Goal: Task Accomplishment & Management: Manage account settings

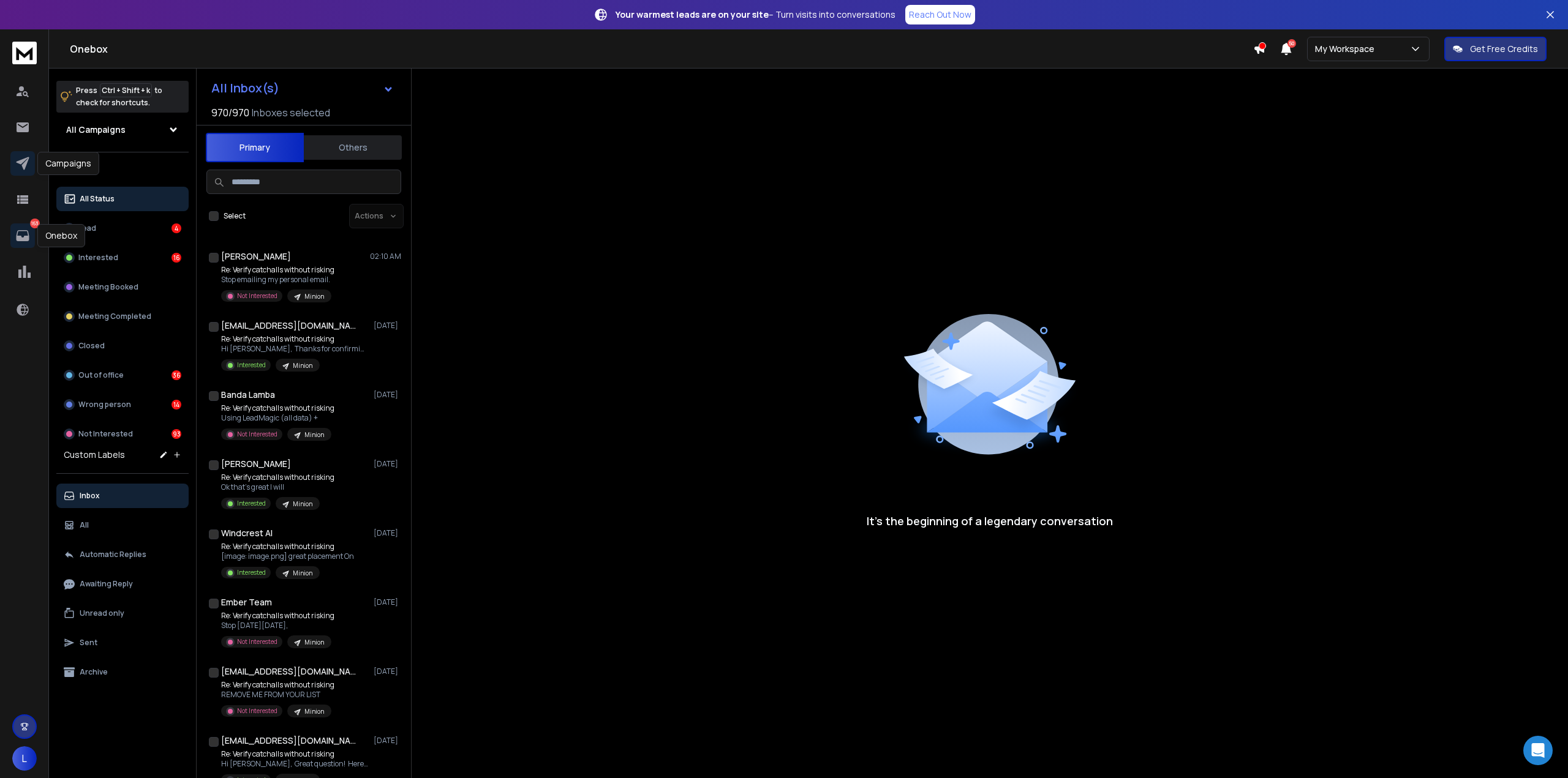
click at [14, 171] on link at bounding box center [22, 163] width 24 height 24
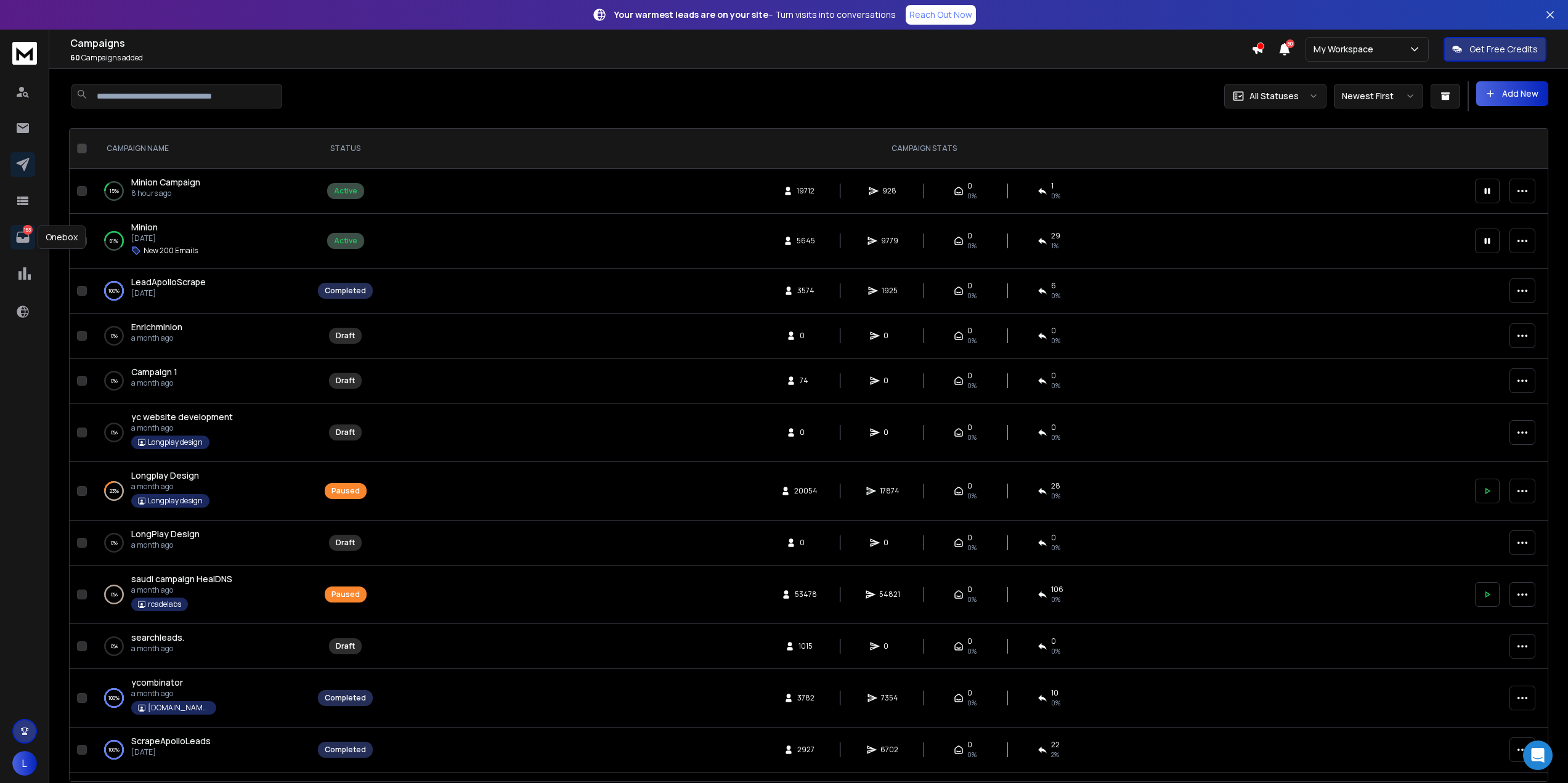
click at [23, 237] on icon at bounding box center [23, 237] width 15 height 15
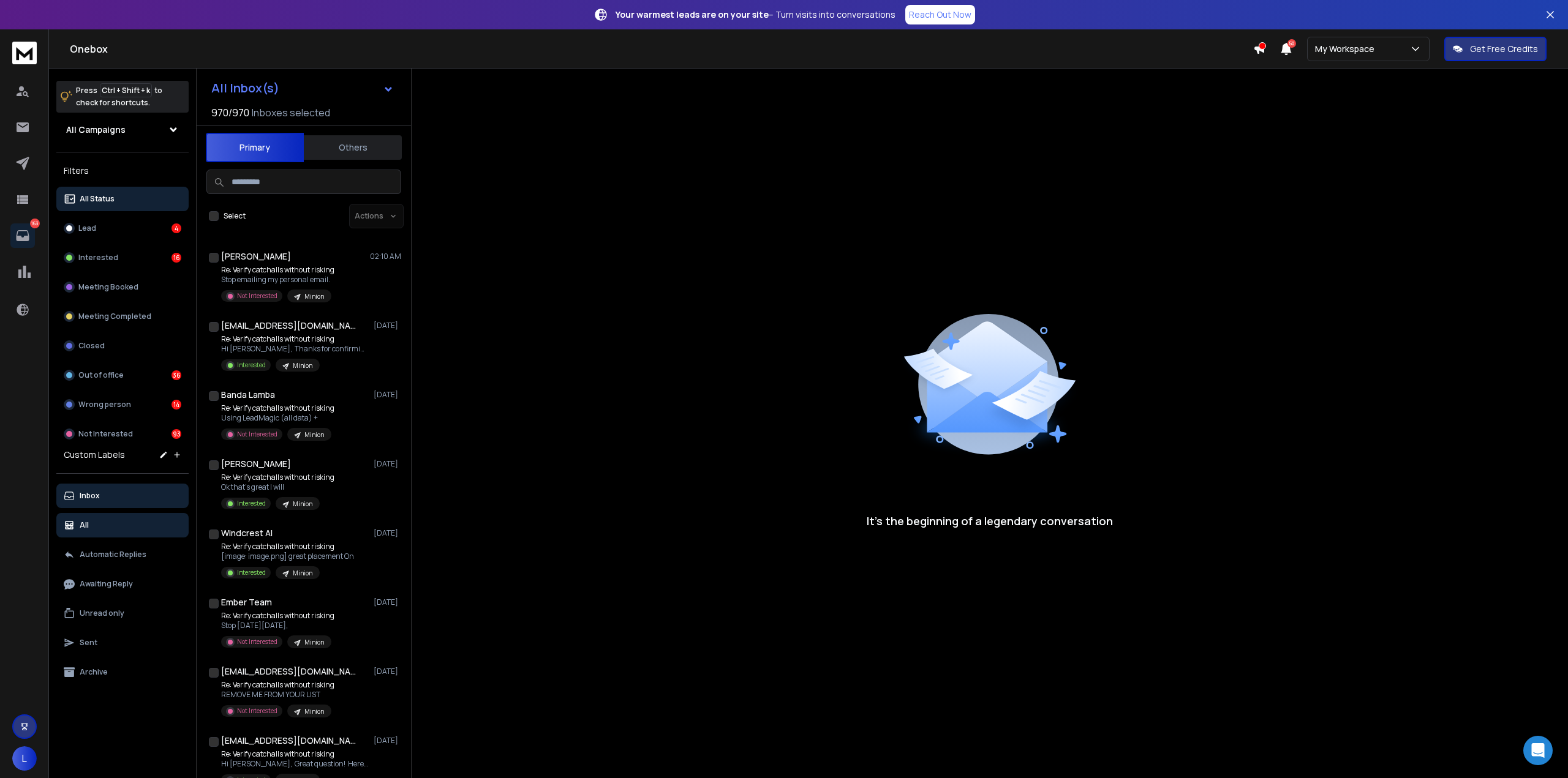
click at [91, 523] on button "All" at bounding box center [123, 525] width 132 height 24
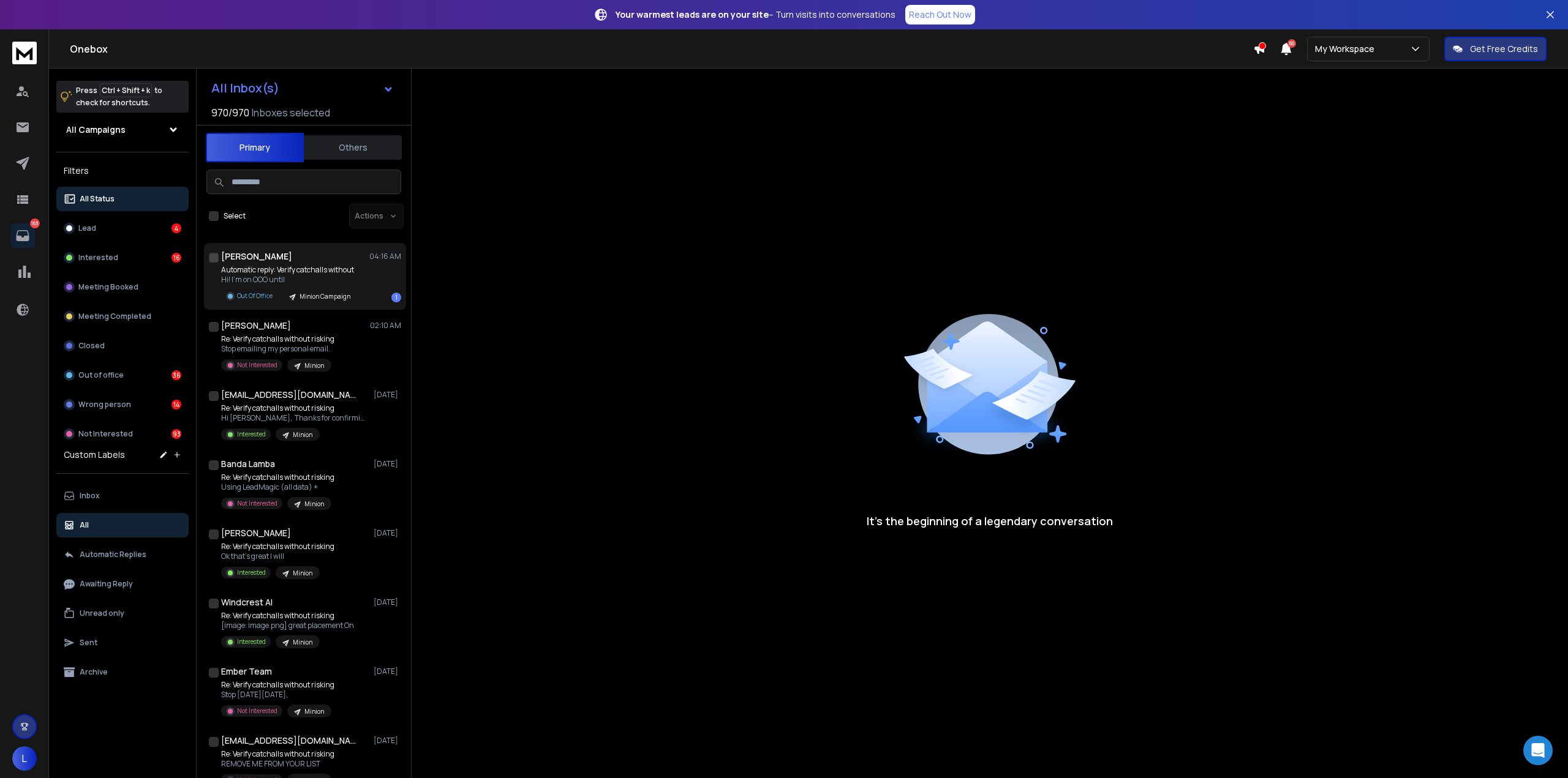
click at [301, 297] on p "Minion Campaign" at bounding box center [324, 297] width 51 height 9
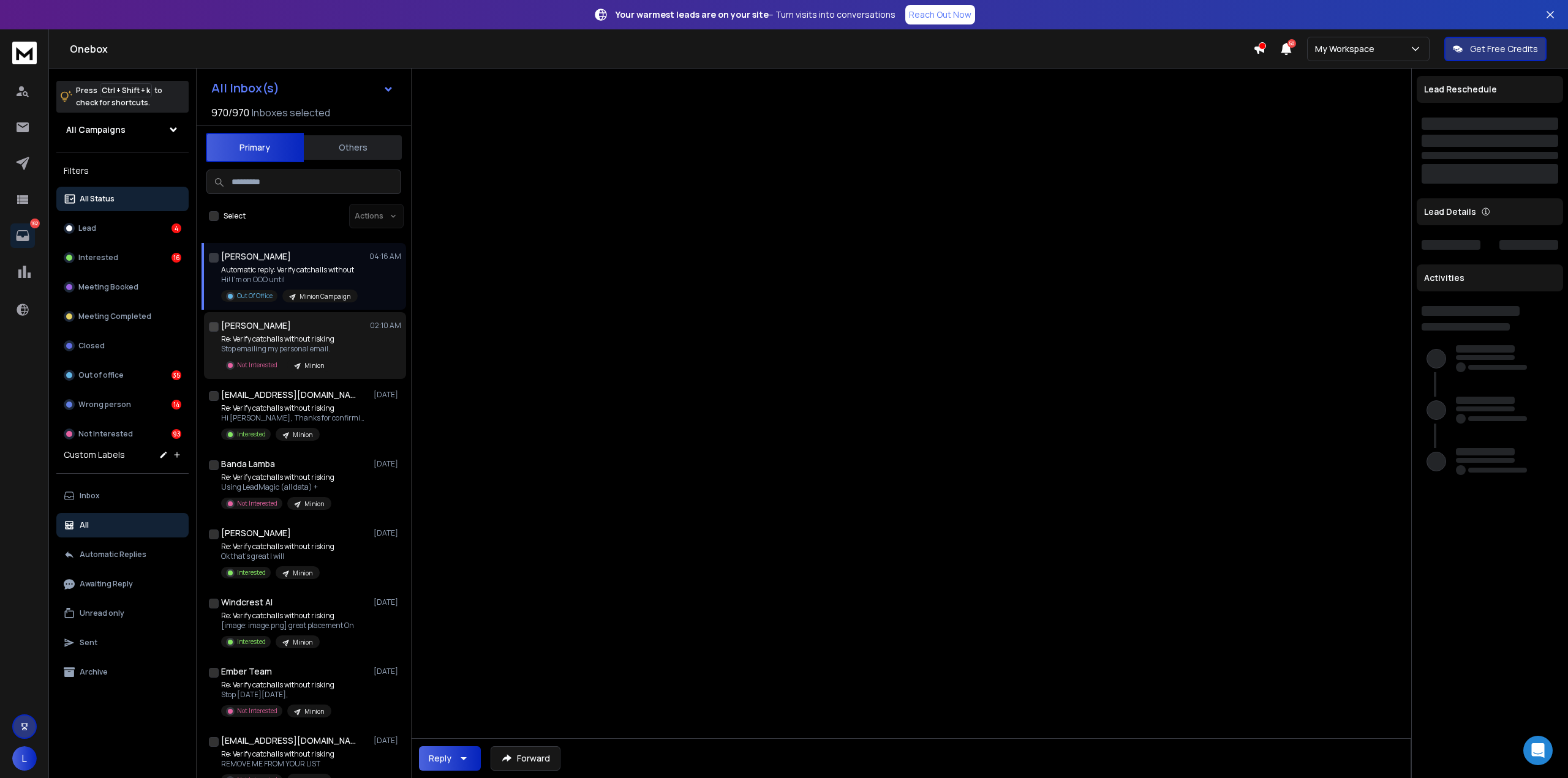
click at [315, 366] on p "Minion" at bounding box center [314, 366] width 20 height 9
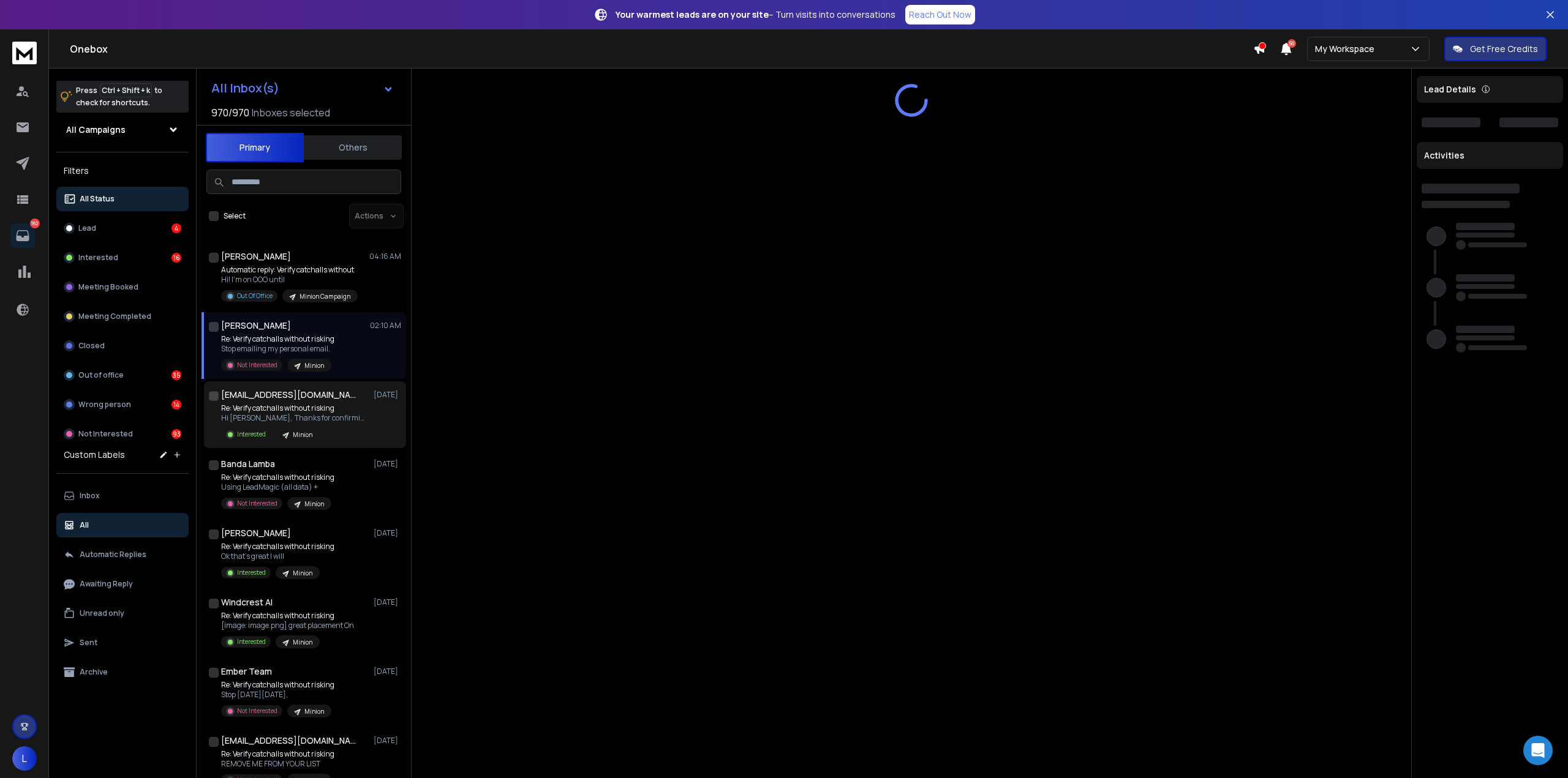
click at [318, 399] on h1 "[EMAIL_ADDRESS][DOMAIN_NAME]" at bounding box center [288, 395] width 135 height 12
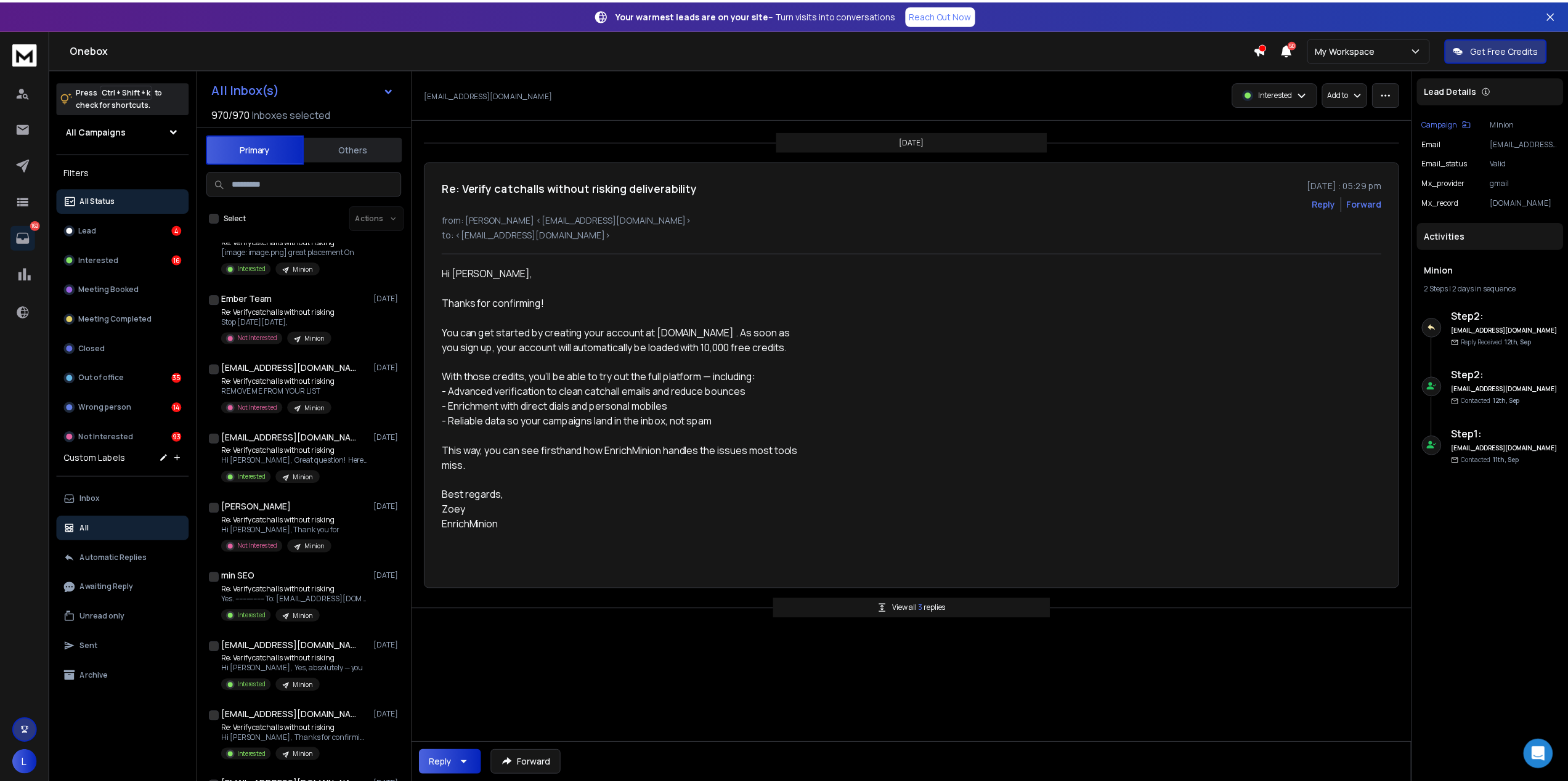
scroll to position [431, 0]
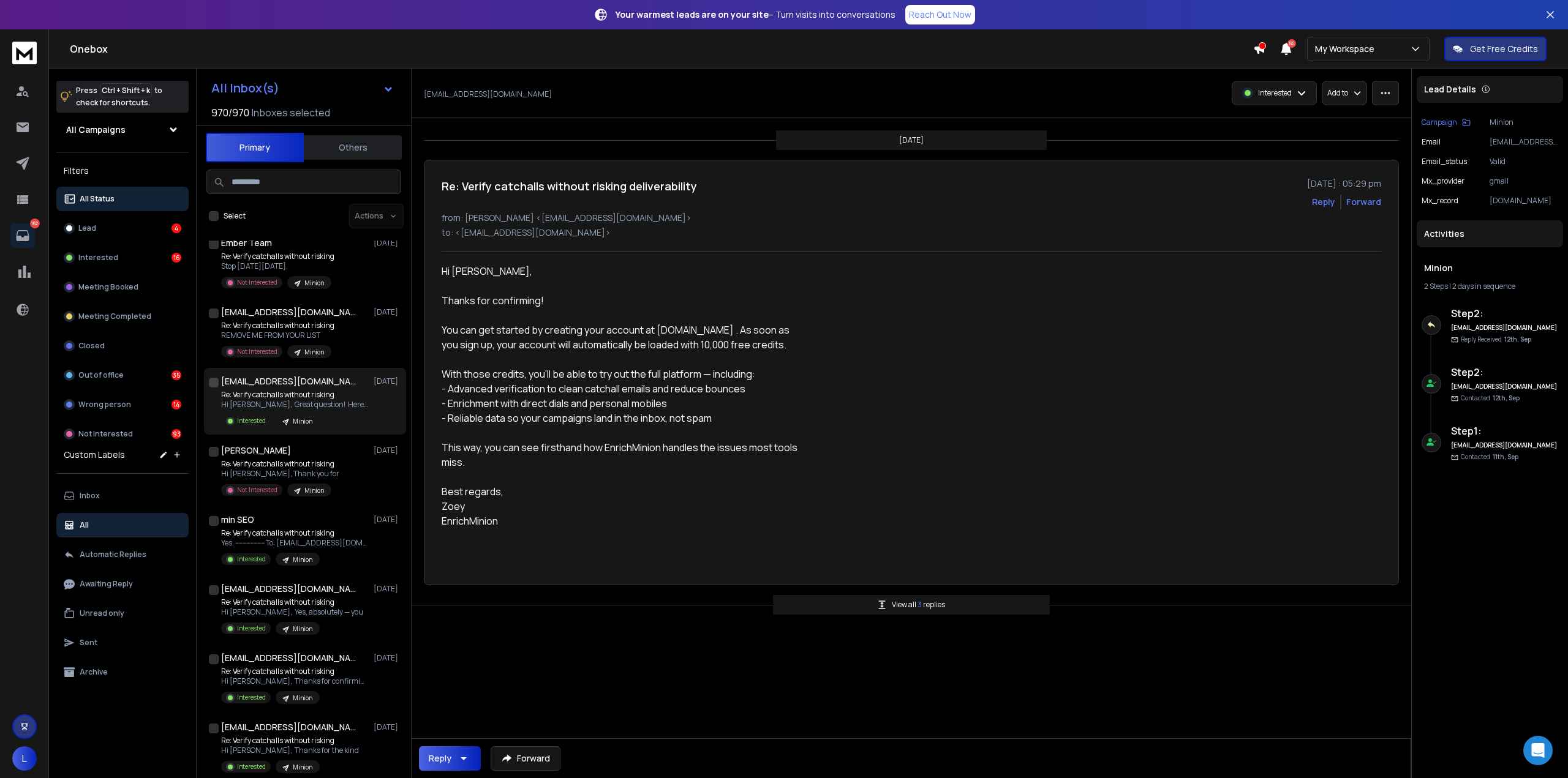
click at [374, 393] on div "Re: Verify catchalls without risking Hi [PERSON_NAME], Great question! Here’s h…" at bounding box center [311, 408] width 180 height 37
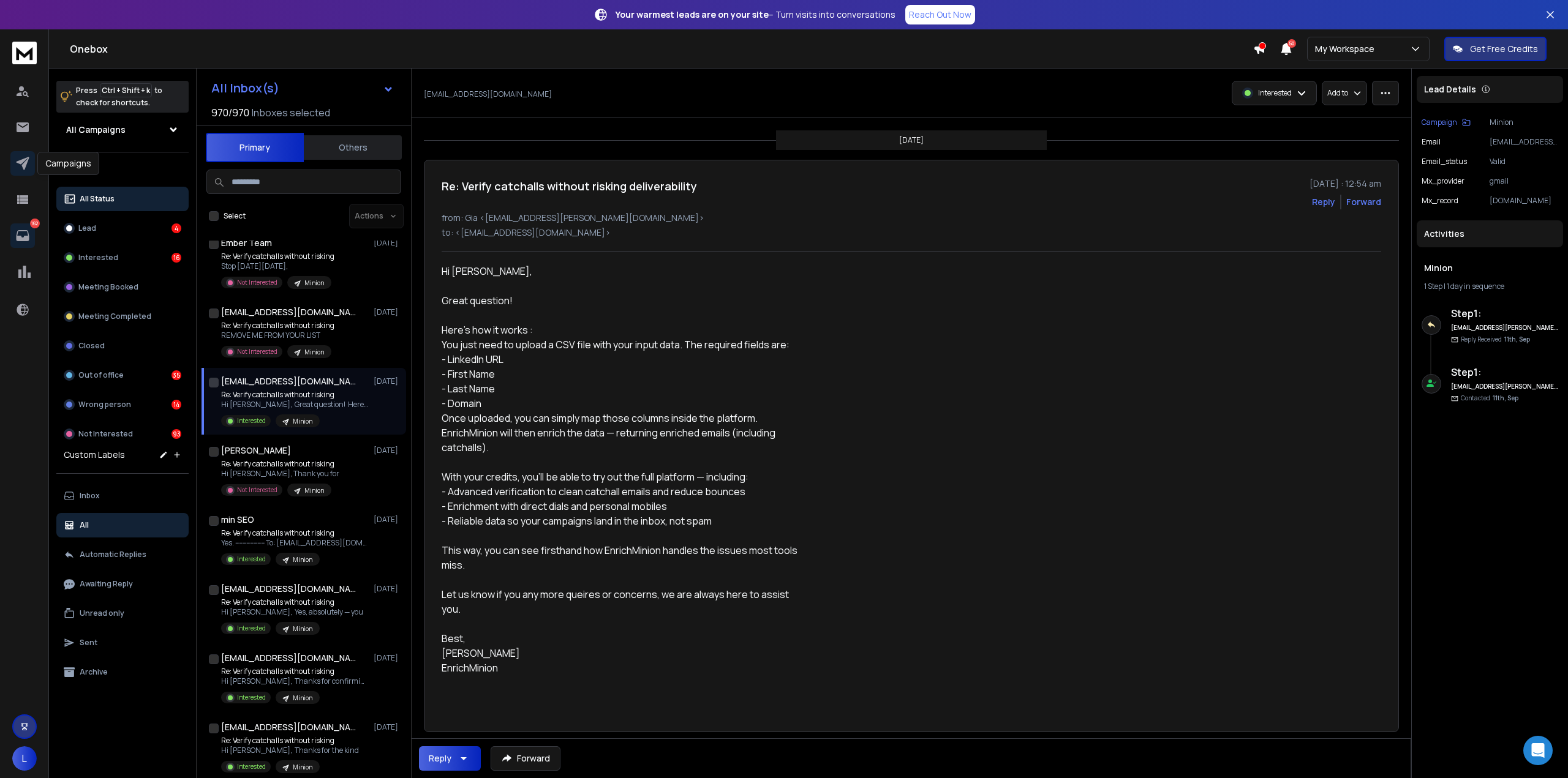
click at [23, 152] on link at bounding box center [22, 163] width 24 height 24
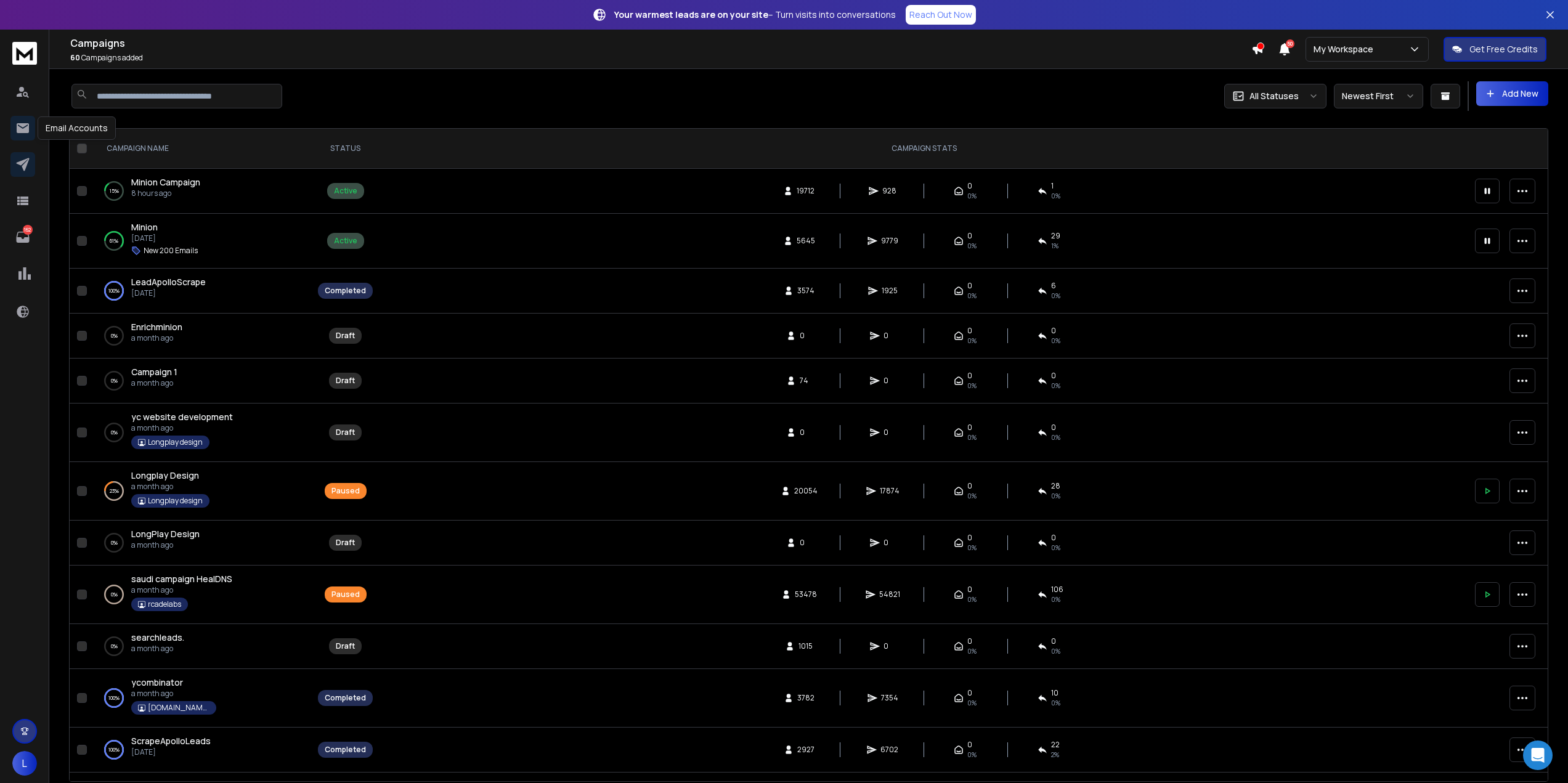
click at [22, 130] on icon at bounding box center [23, 128] width 12 height 10
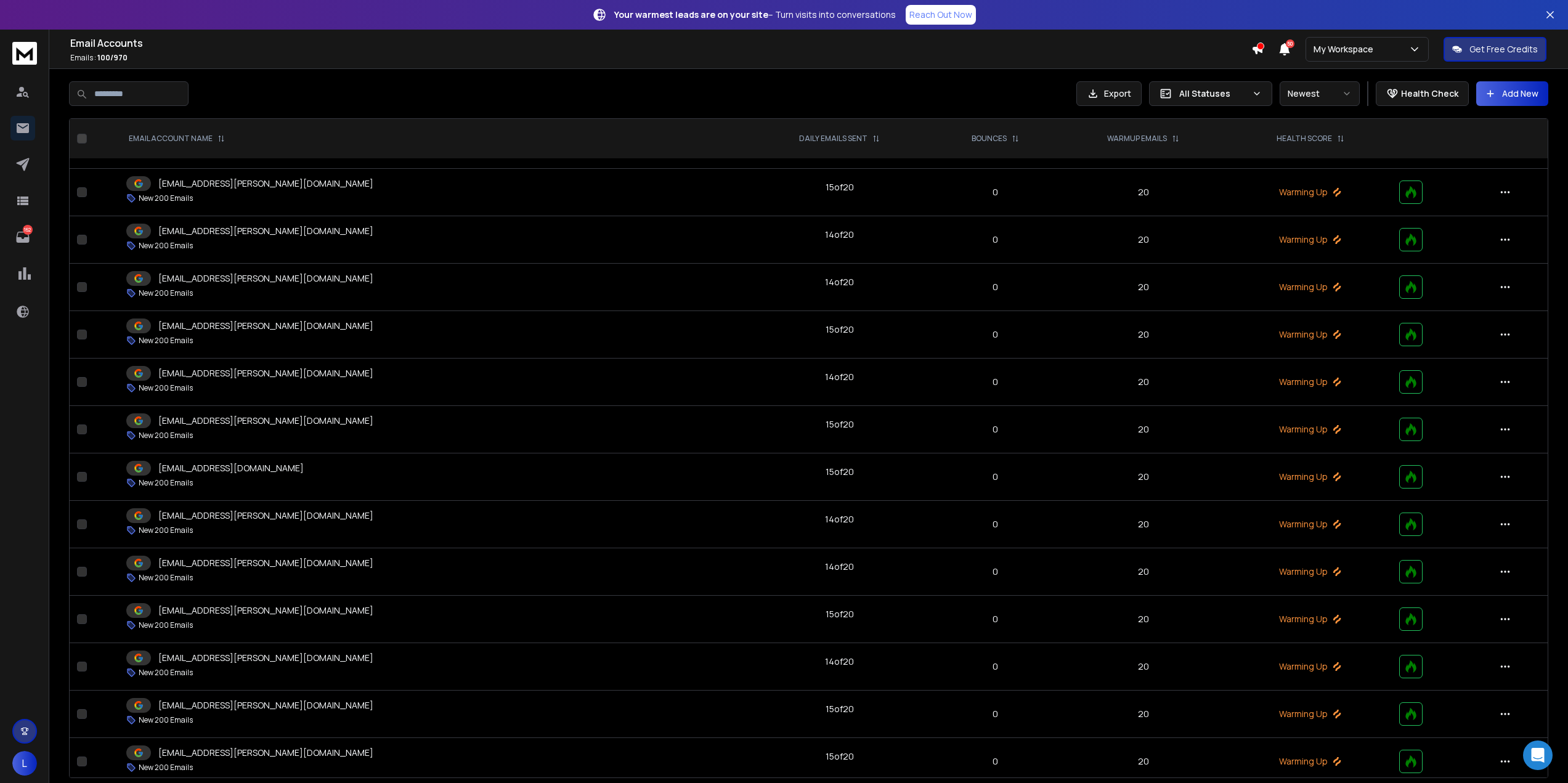
scroll to position [3396, 0]
click at [82, 138] on button "Select this Page" at bounding box center [82, 138] width 10 height 10
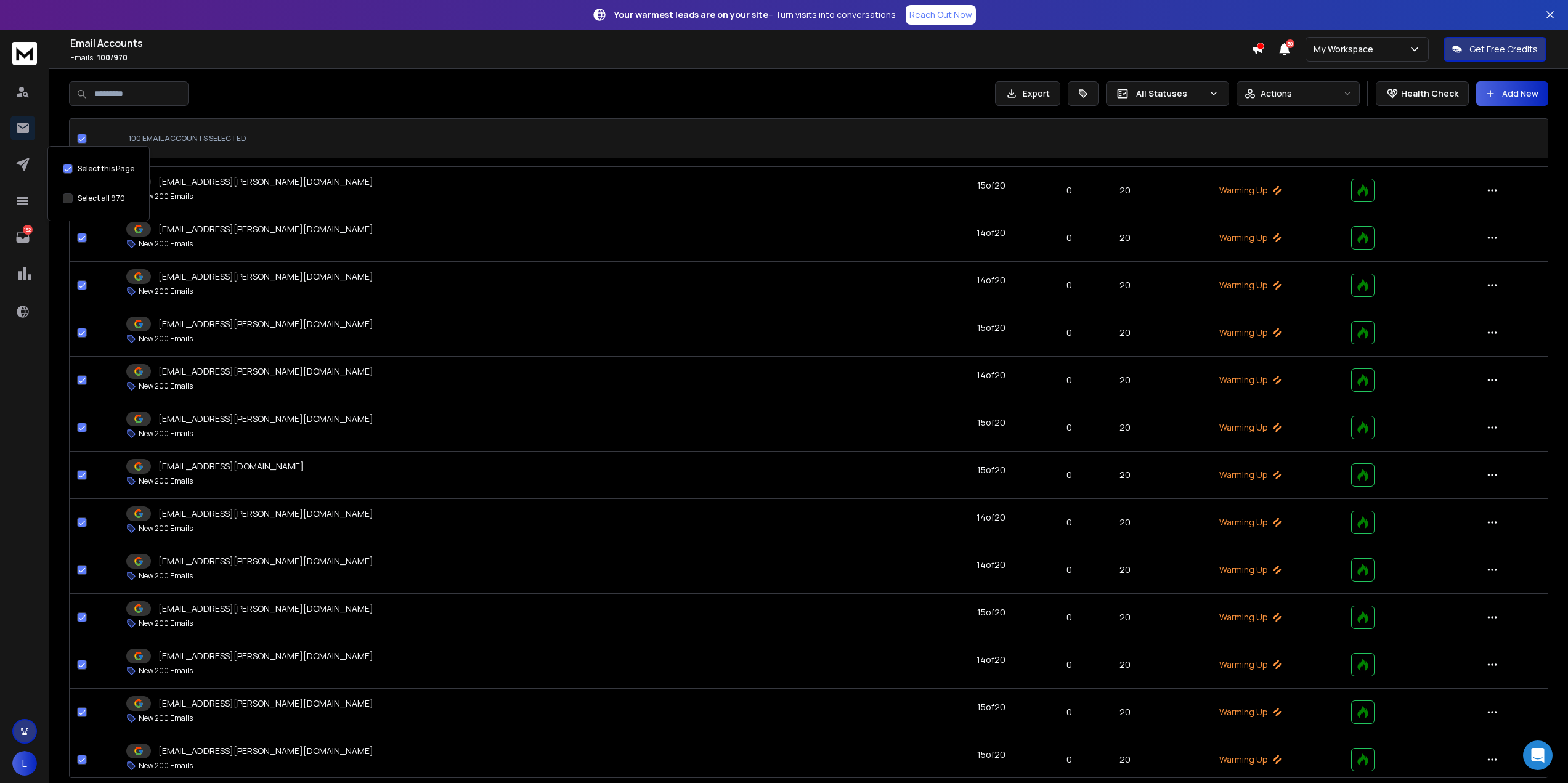
click at [65, 195] on button "Select this Page" at bounding box center [68, 198] width 10 height 10
click at [1307, 99] on div "Actions" at bounding box center [1291, 94] width 94 height 12
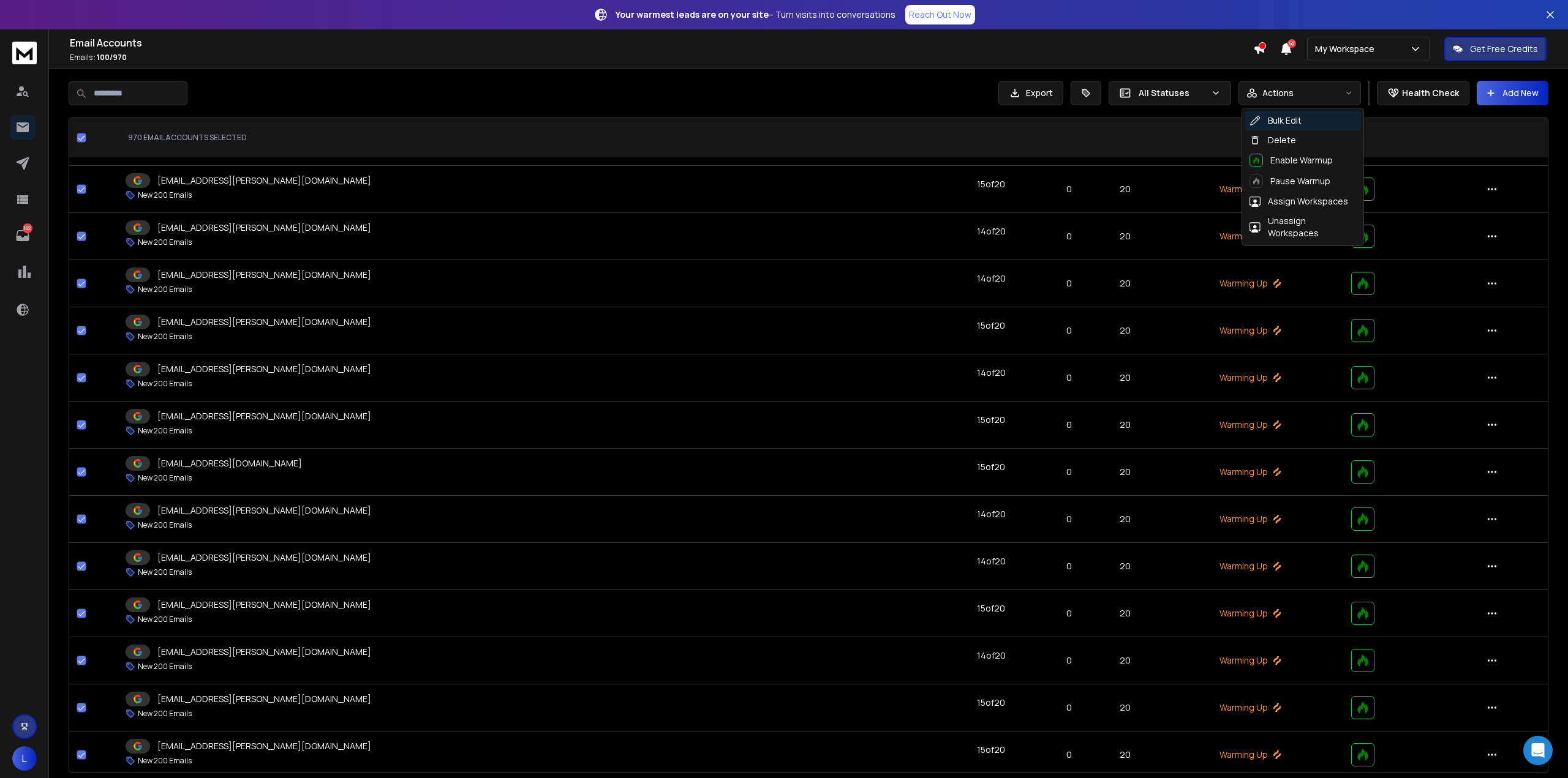
click at [1310, 124] on div "Bulk Edit" at bounding box center [1303, 120] width 117 height 20
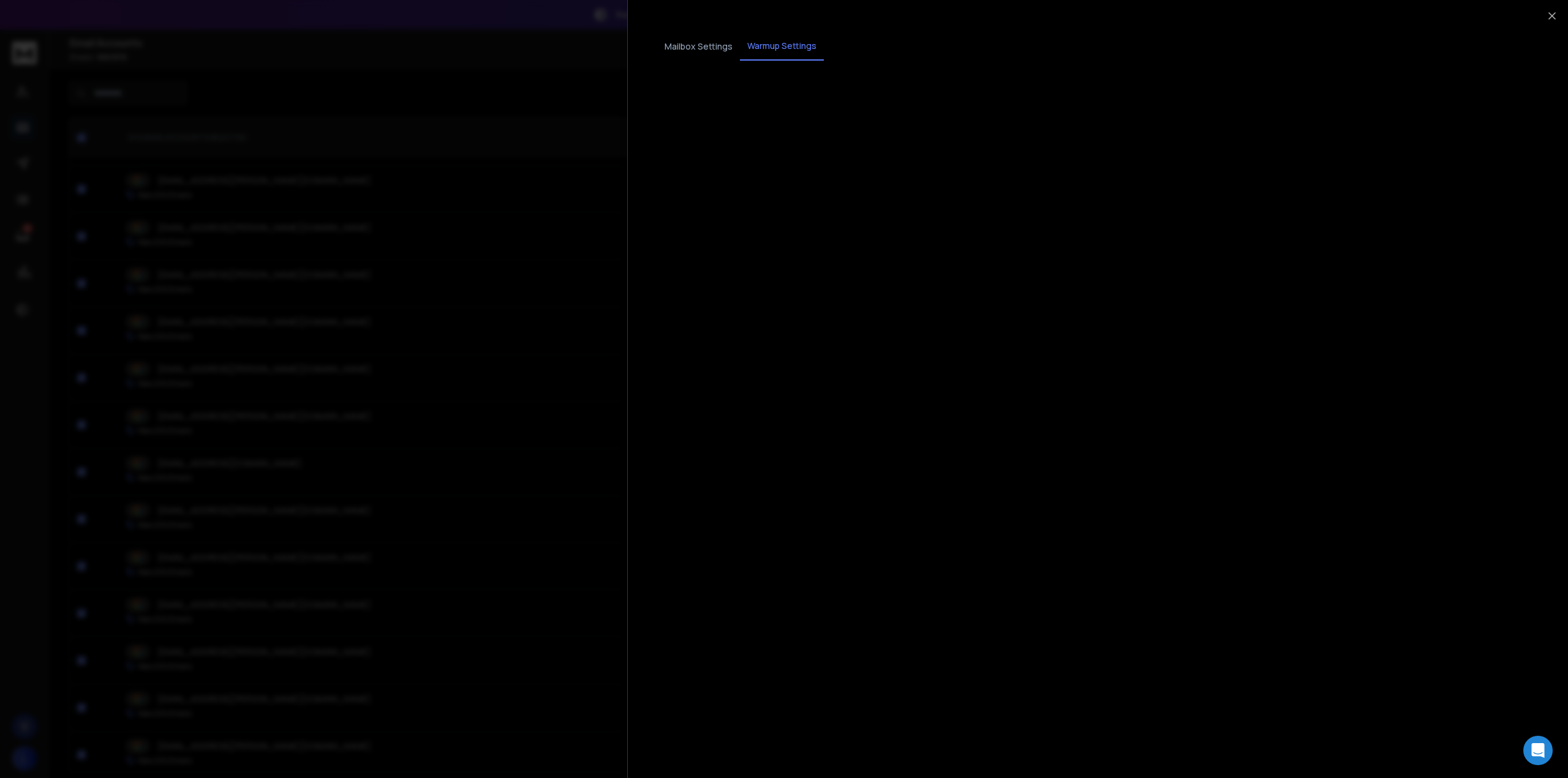
click at [776, 45] on button "Warmup Settings" at bounding box center [782, 46] width 84 height 28
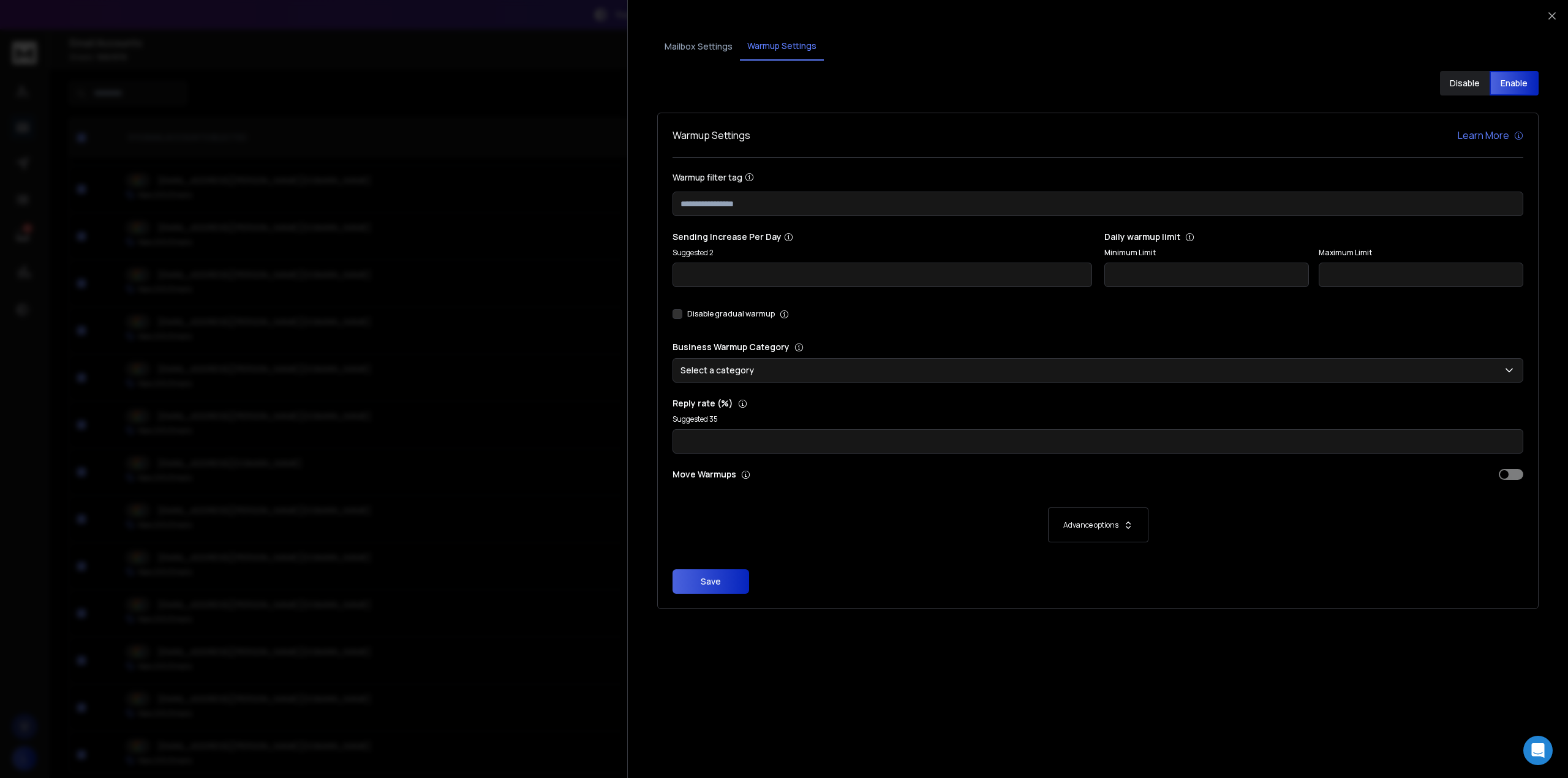
click at [776, 445] on input "number" at bounding box center [1098, 441] width 850 height 24
click at [850, 275] on input "number" at bounding box center [882, 275] width 420 height 24
click at [699, 317] on label "Disable gradual warmup" at bounding box center [731, 314] width 88 height 10
click at [682, 317] on button "Disable gradual warmup" at bounding box center [677, 314] width 10 height 10
click at [764, 277] on input "number" at bounding box center [882, 275] width 420 height 24
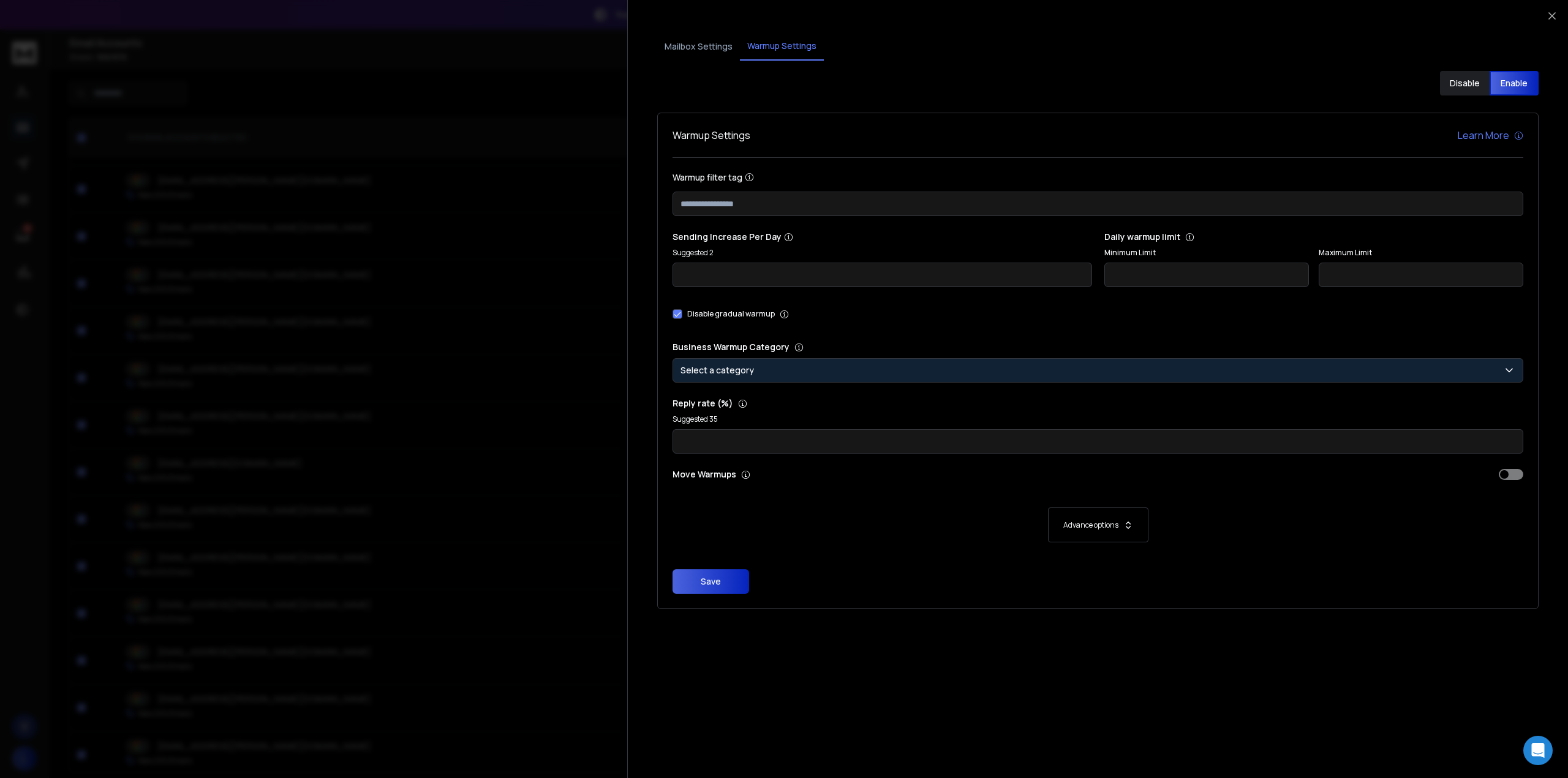
type input "**"
click at [940, 381] on button "Select a category" at bounding box center [1098, 370] width 850 height 24
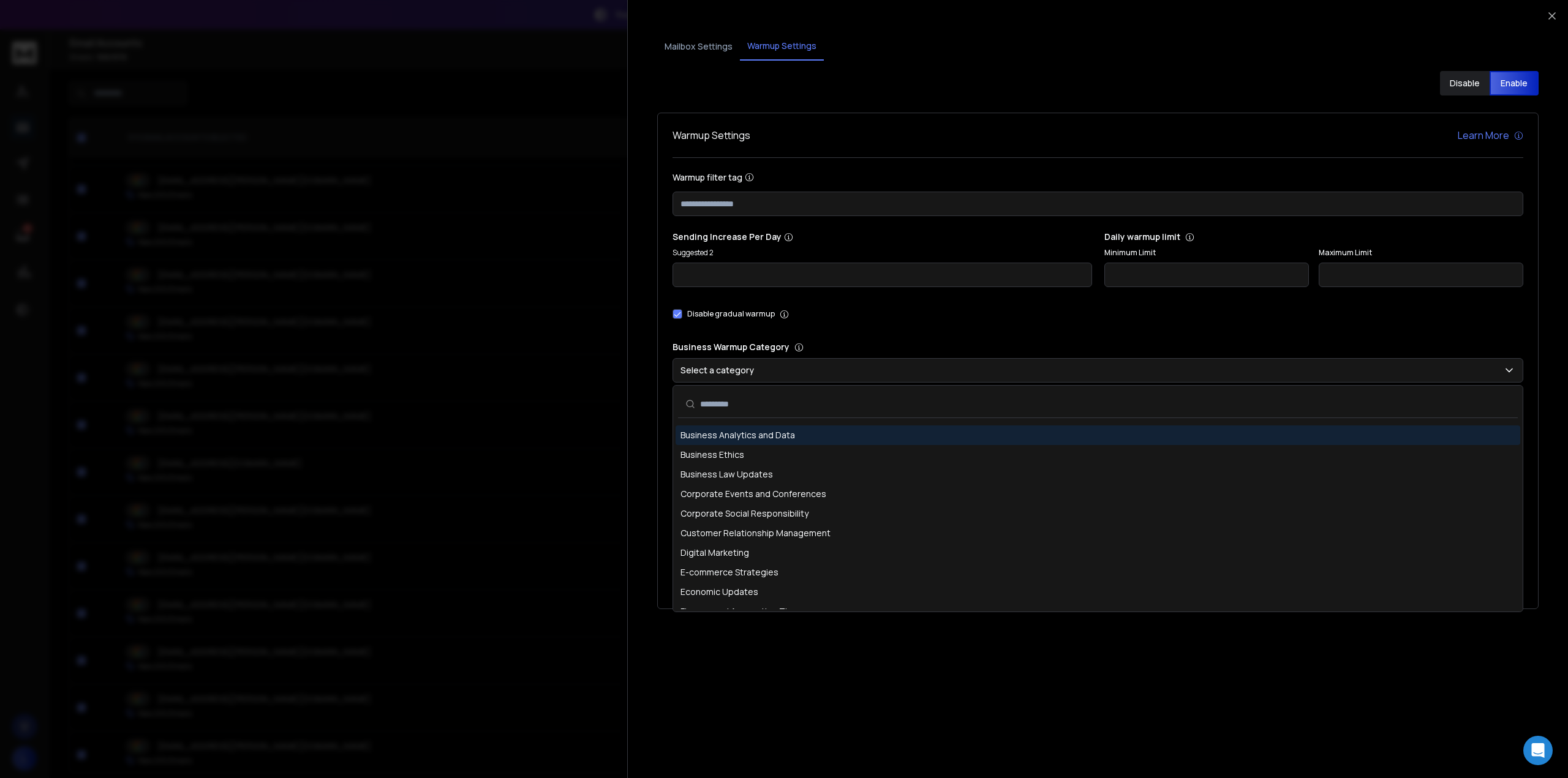
drag, startPoint x: 879, startPoint y: 284, endPoint x: 890, endPoint y: 282, distance: 11.2
click at [881, 284] on div at bounding box center [784, 389] width 1568 height 778
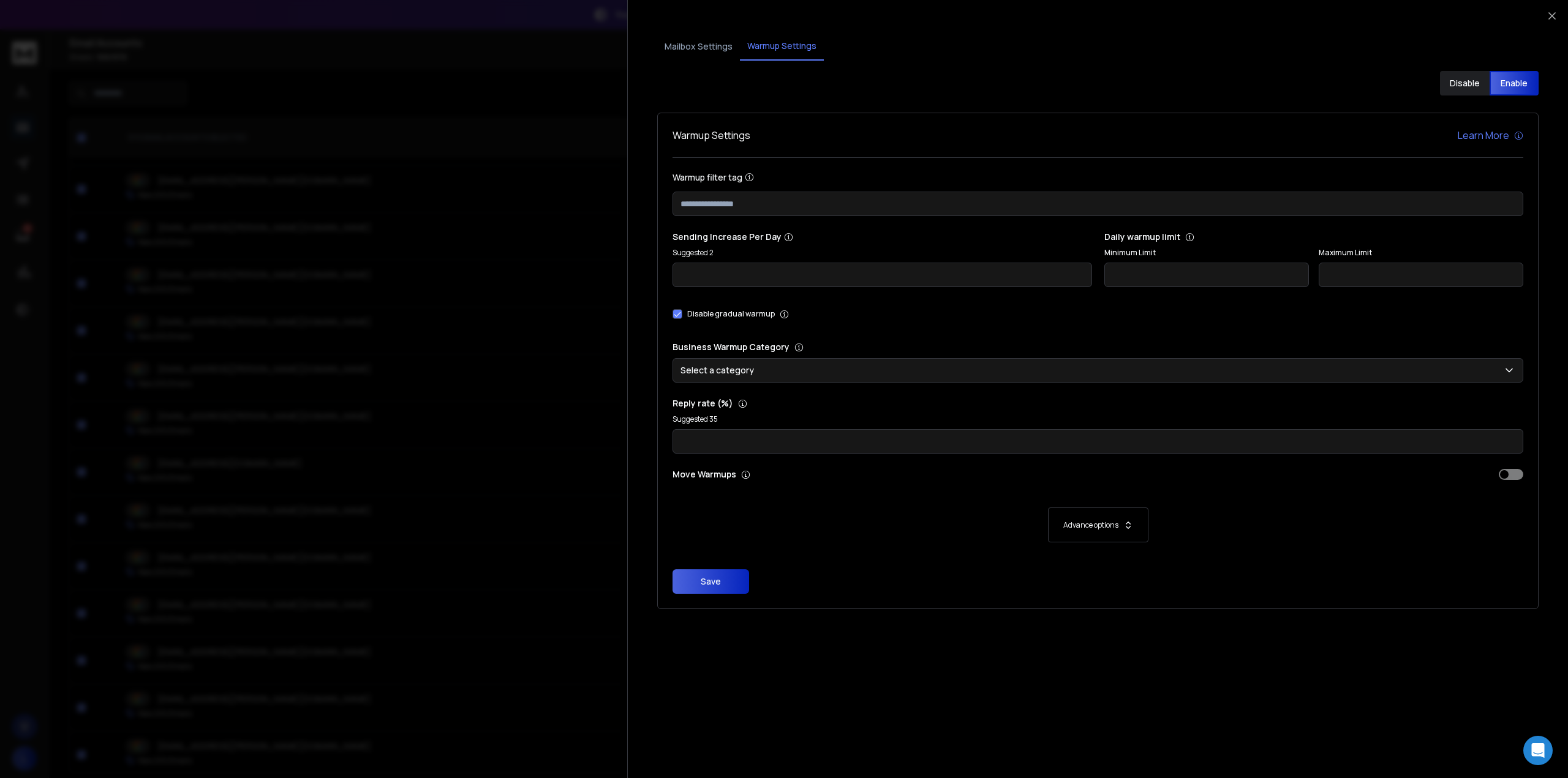
click at [1165, 275] on input "number" at bounding box center [1207, 275] width 205 height 24
type input "**"
click at [1194, 317] on div "Disable gradual warmup" at bounding box center [1098, 314] width 850 height 24
click at [1399, 279] on input "**" at bounding box center [1421, 275] width 205 height 24
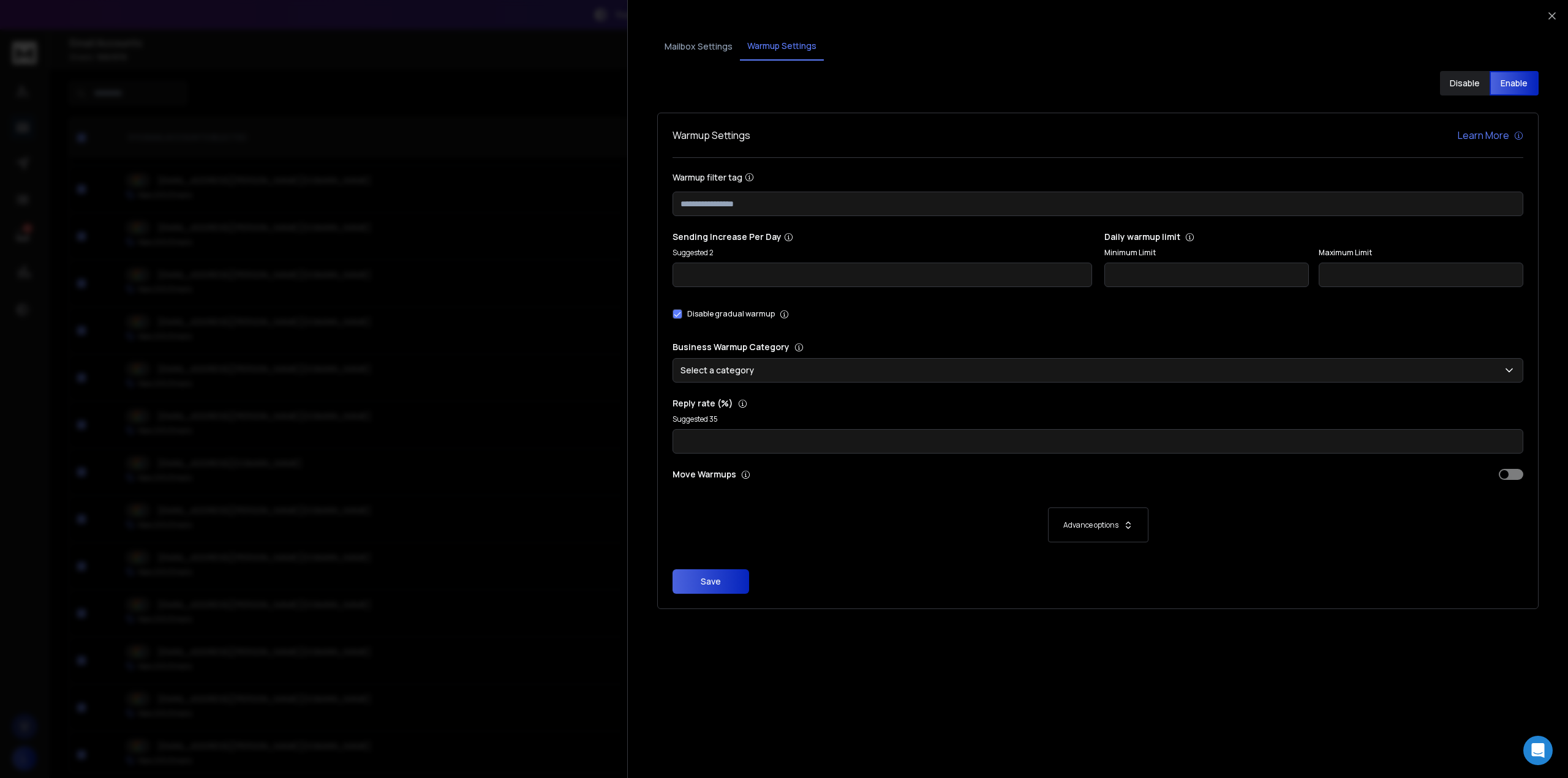
click at [1367, 309] on div "Disable gradual warmup" at bounding box center [1098, 314] width 850 height 24
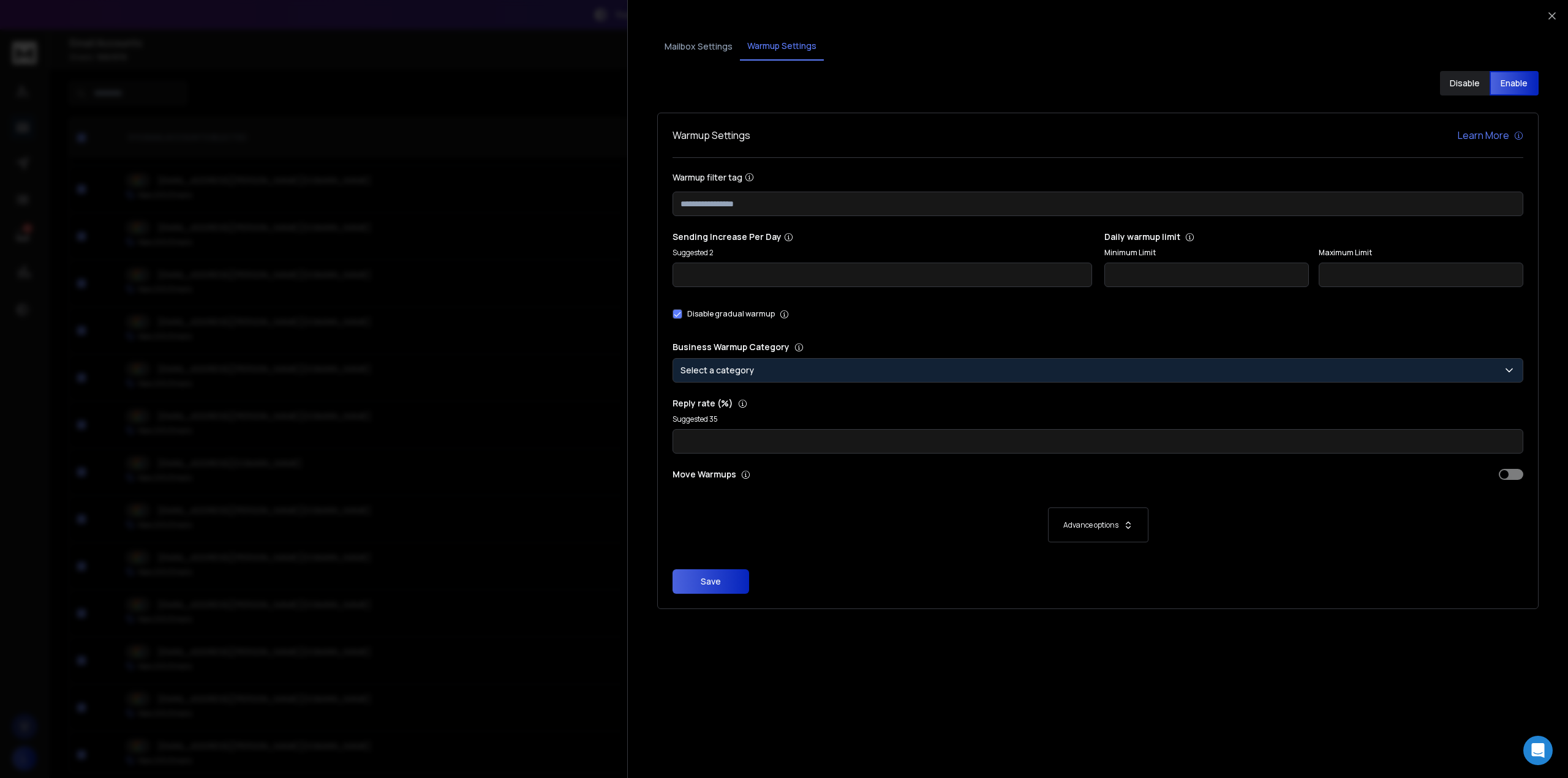
click at [881, 375] on div "Select a category" at bounding box center [1098, 370] width 835 height 12
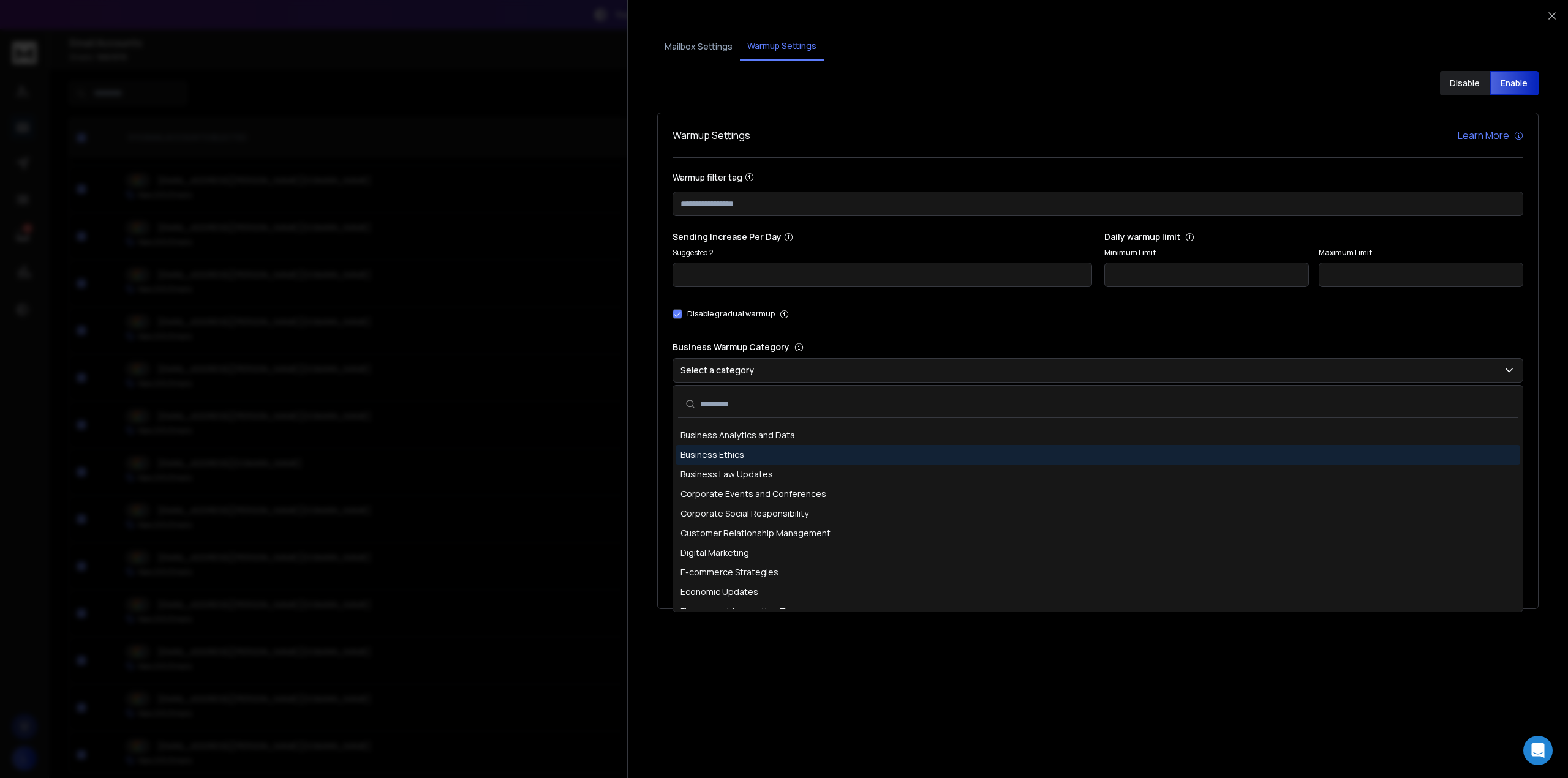
click at [800, 446] on div "Business Ethics" at bounding box center [1097, 455] width 844 height 20
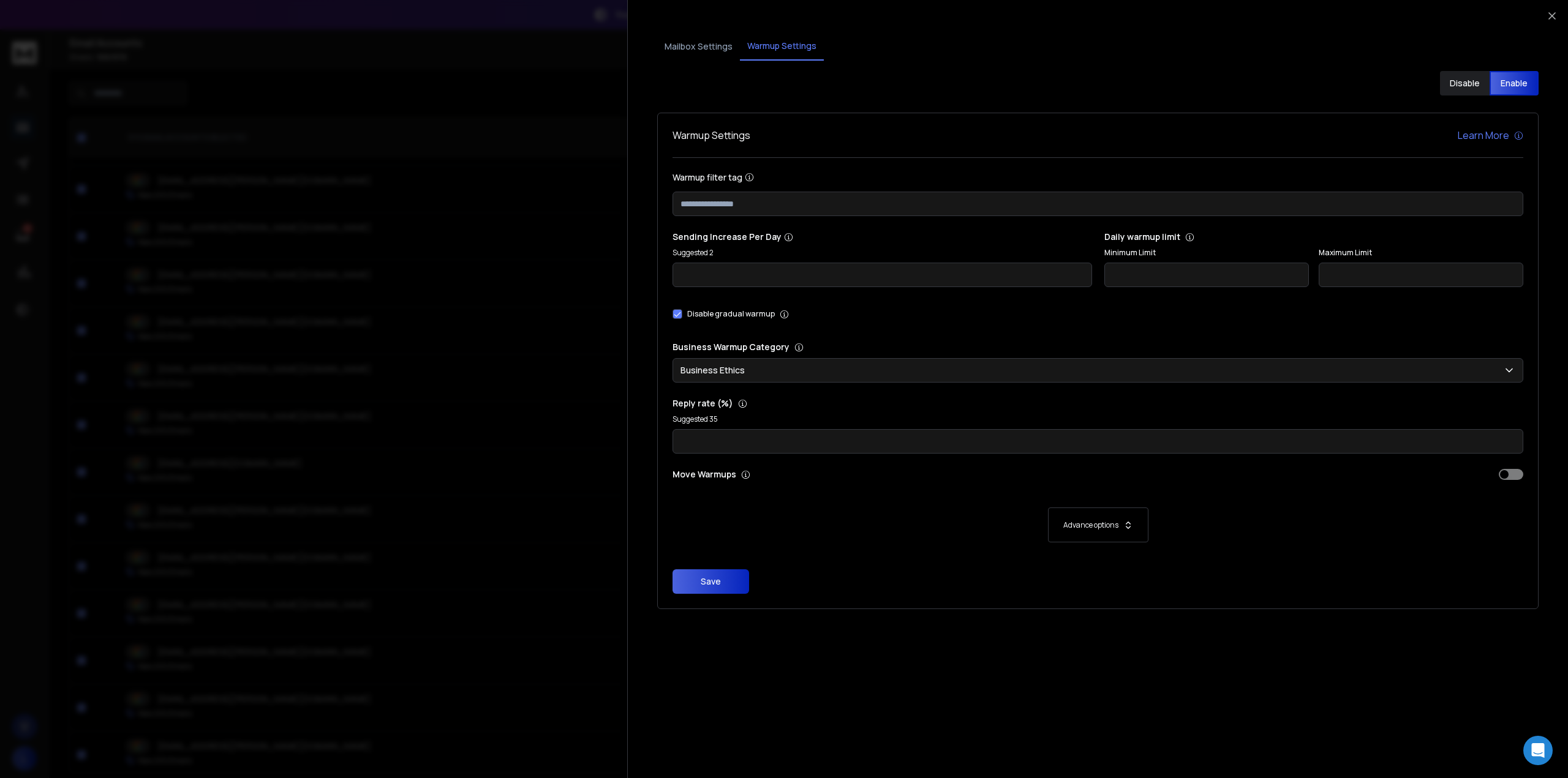
click at [757, 445] on input "number" at bounding box center [1098, 441] width 850 height 24
type input "**"
click at [693, 587] on button "Save" at bounding box center [711, 581] width 77 height 24
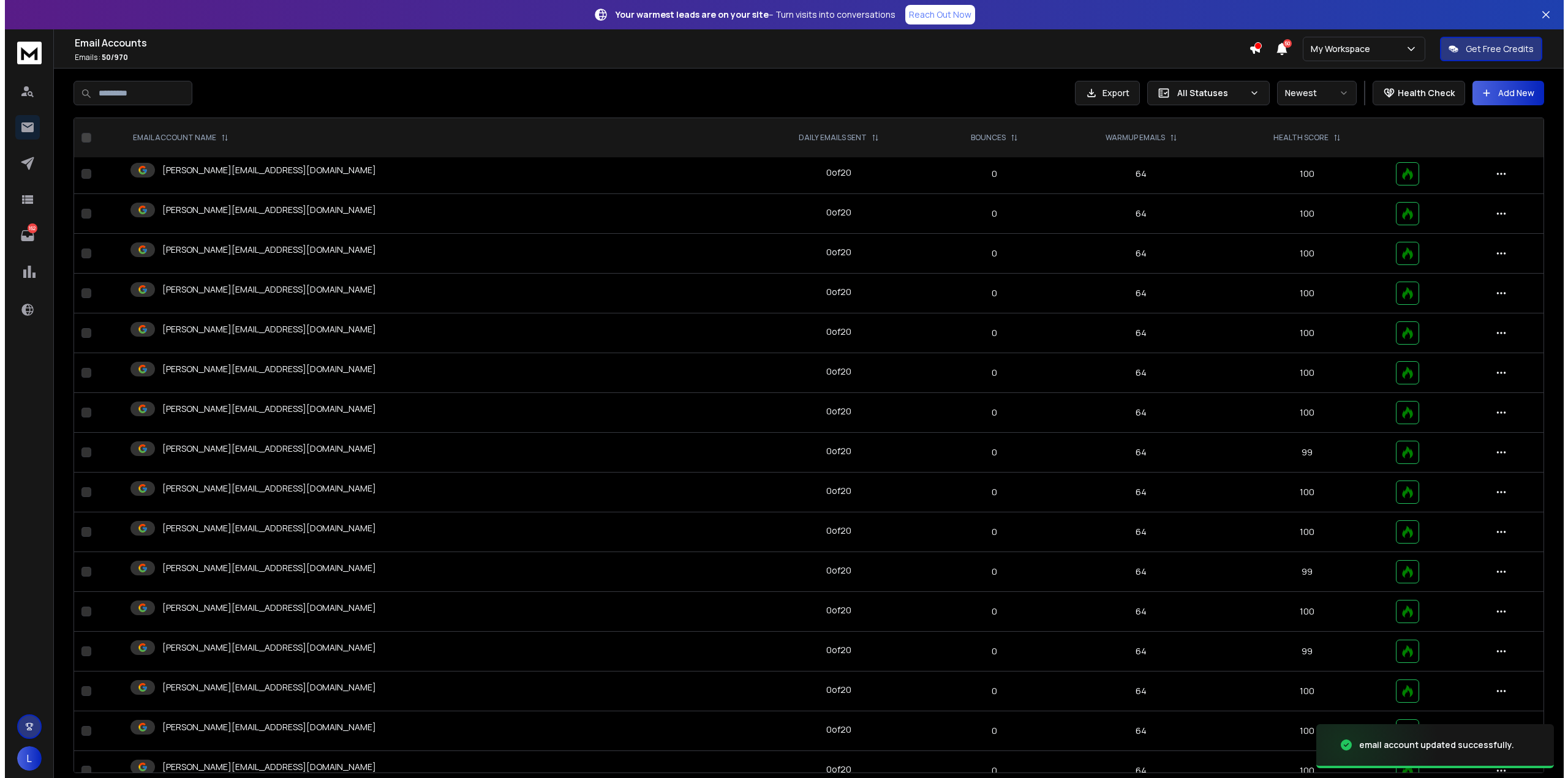
scroll to position [0, 0]
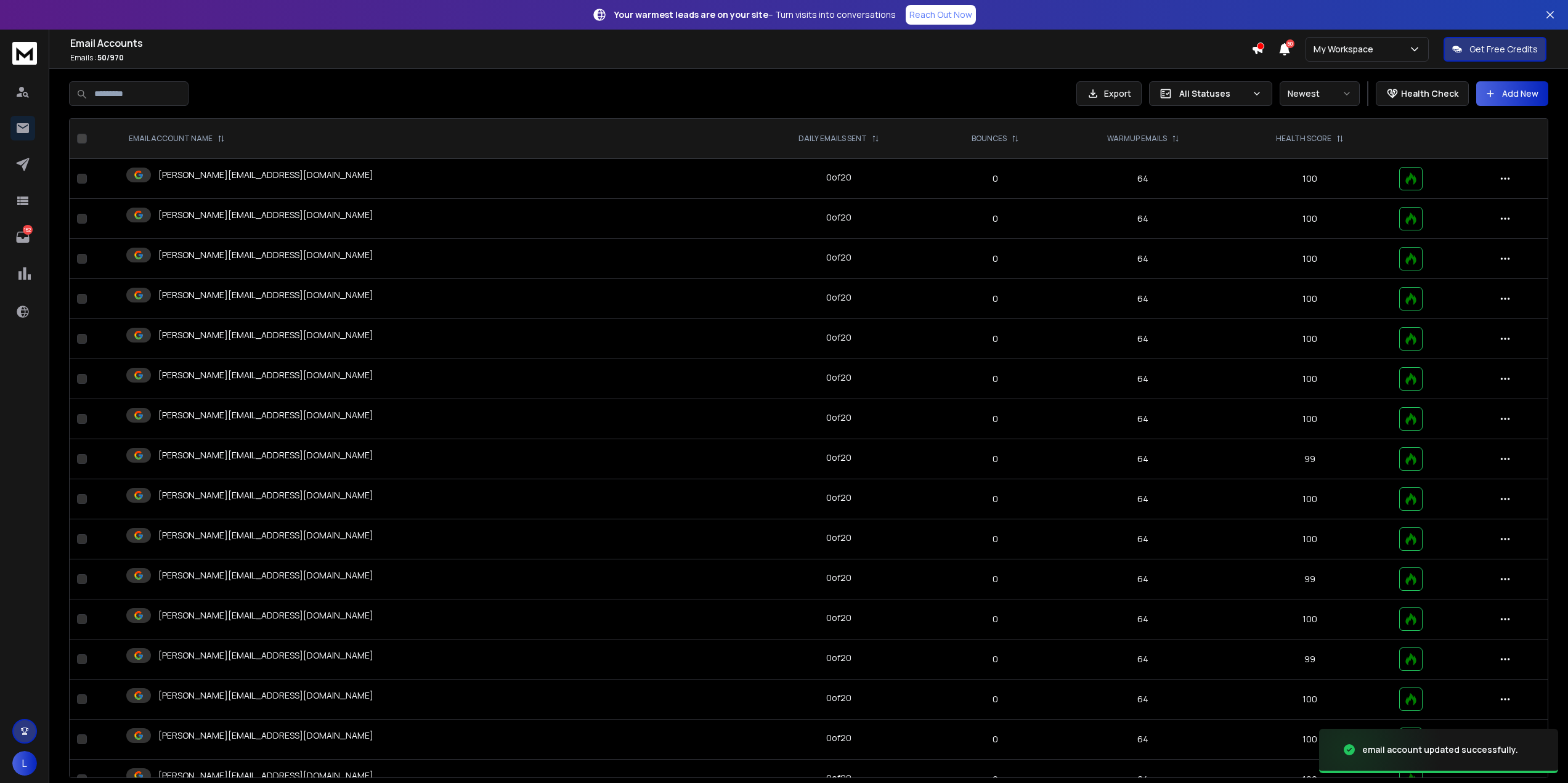
click at [378, 172] on div "[PERSON_NAME][EMAIL_ADDRESS][DOMAIN_NAME]" at bounding box center [432, 175] width 611 height 15
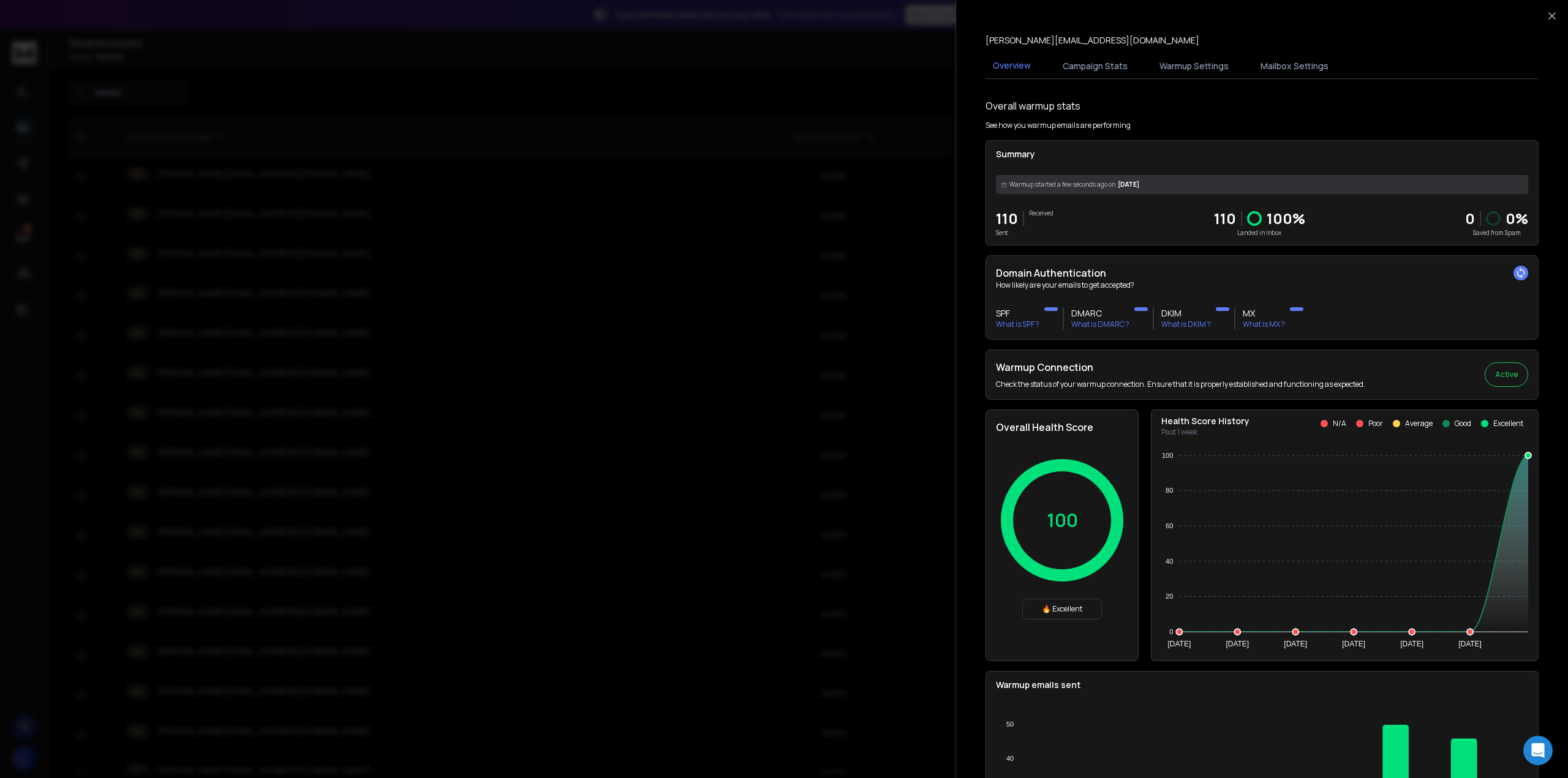
click at [1096, 61] on button "Campaign Stats" at bounding box center [1095, 66] width 80 height 27
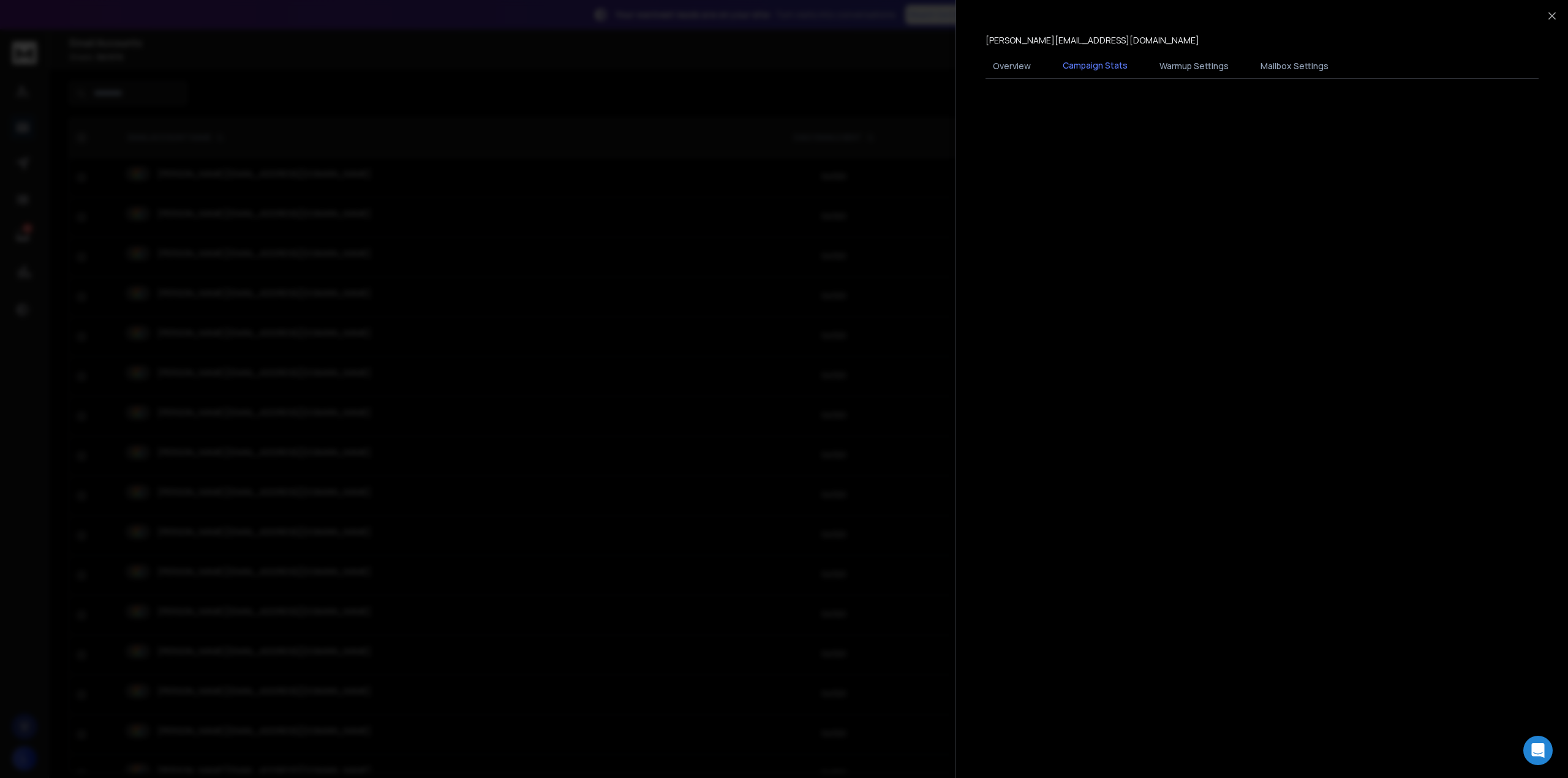
click at [1179, 61] on button "Warmup Settings" at bounding box center [1193, 66] width 84 height 27
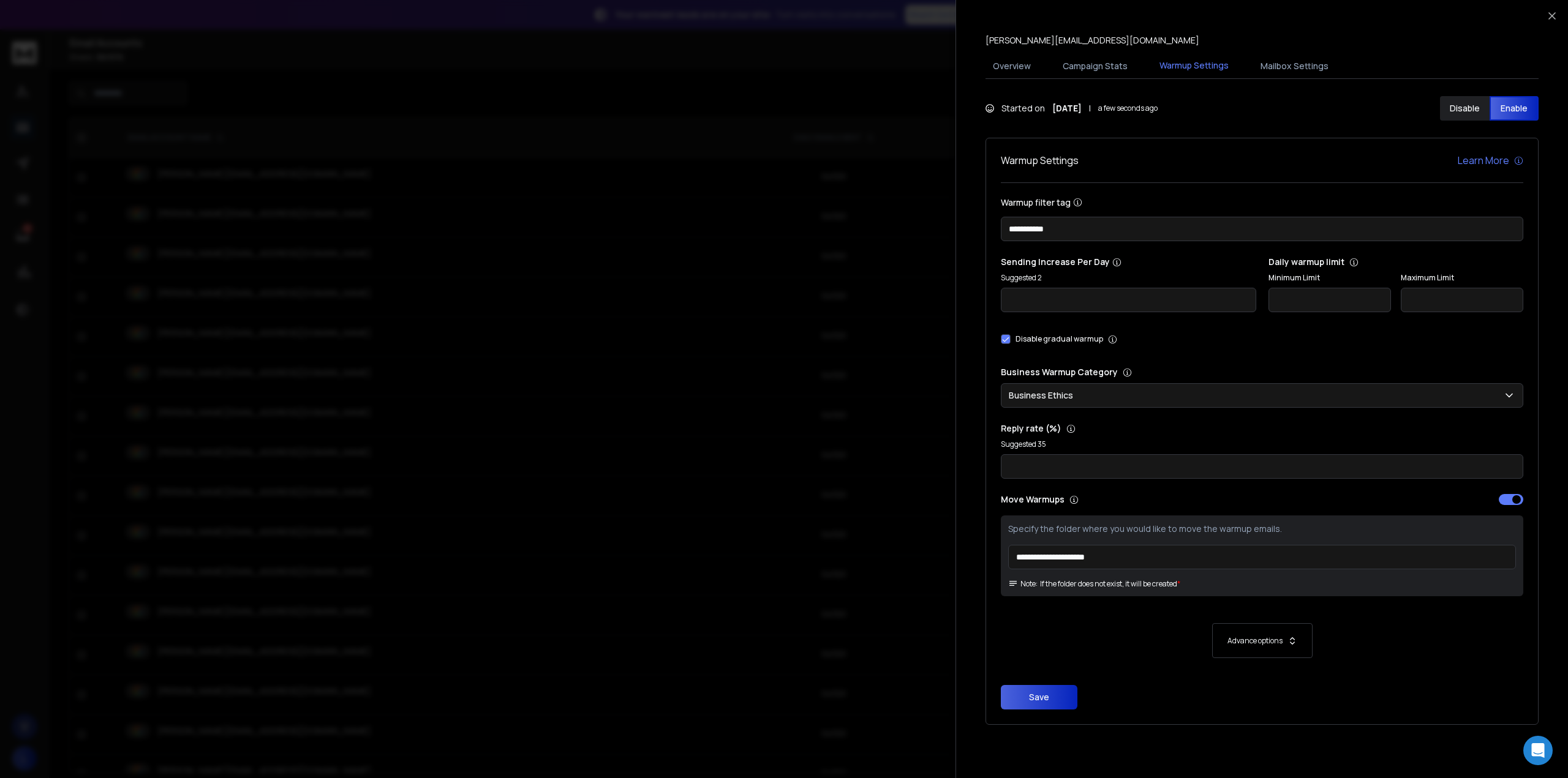
click at [1192, 67] on button "Warmup Settings" at bounding box center [1193, 66] width 84 height 28
click at [950, 218] on div at bounding box center [784, 389] width 1568 height 778
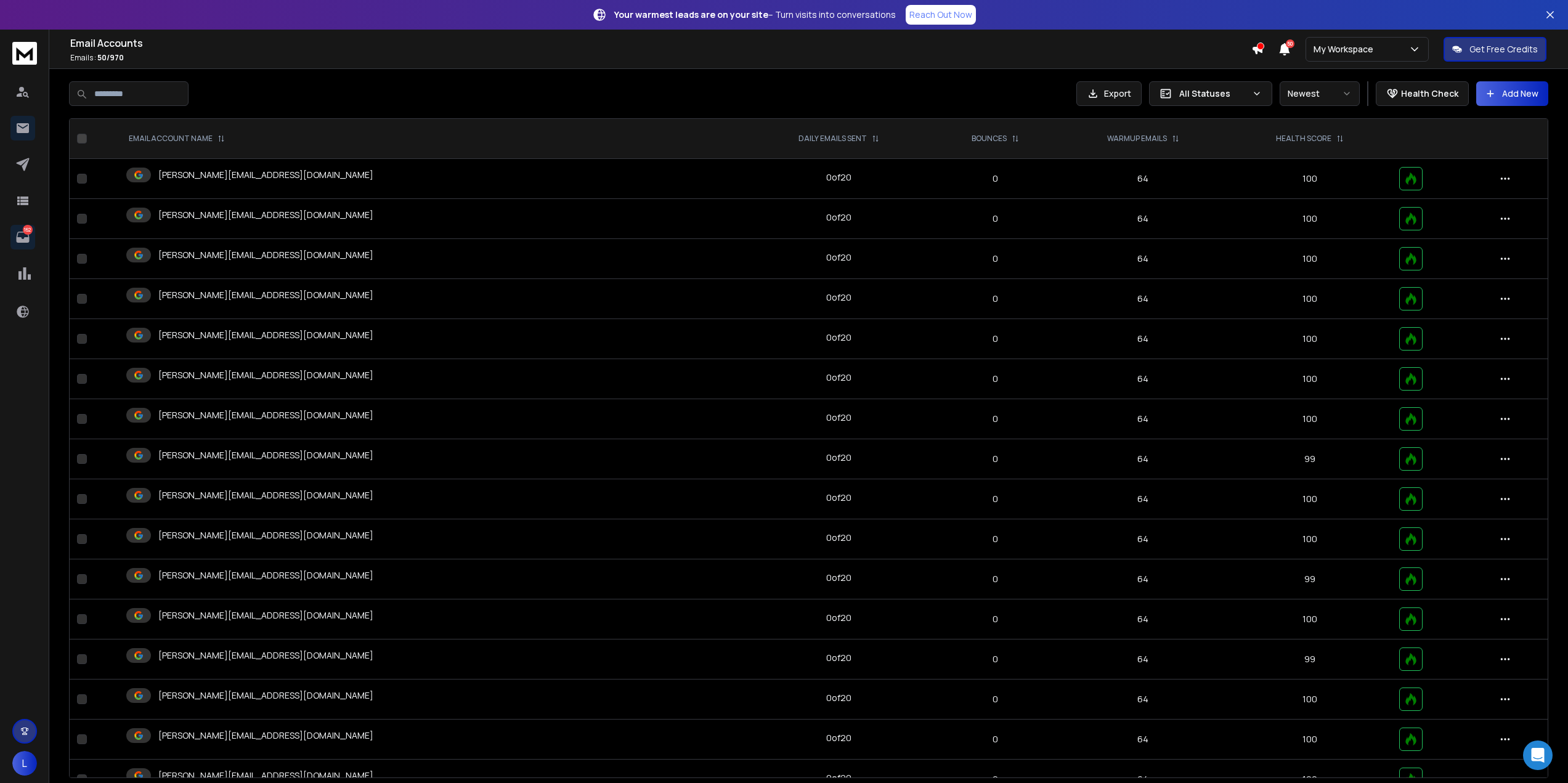
click at [16, 233] on icon at bounding box center [23, 237] width 15 height 15
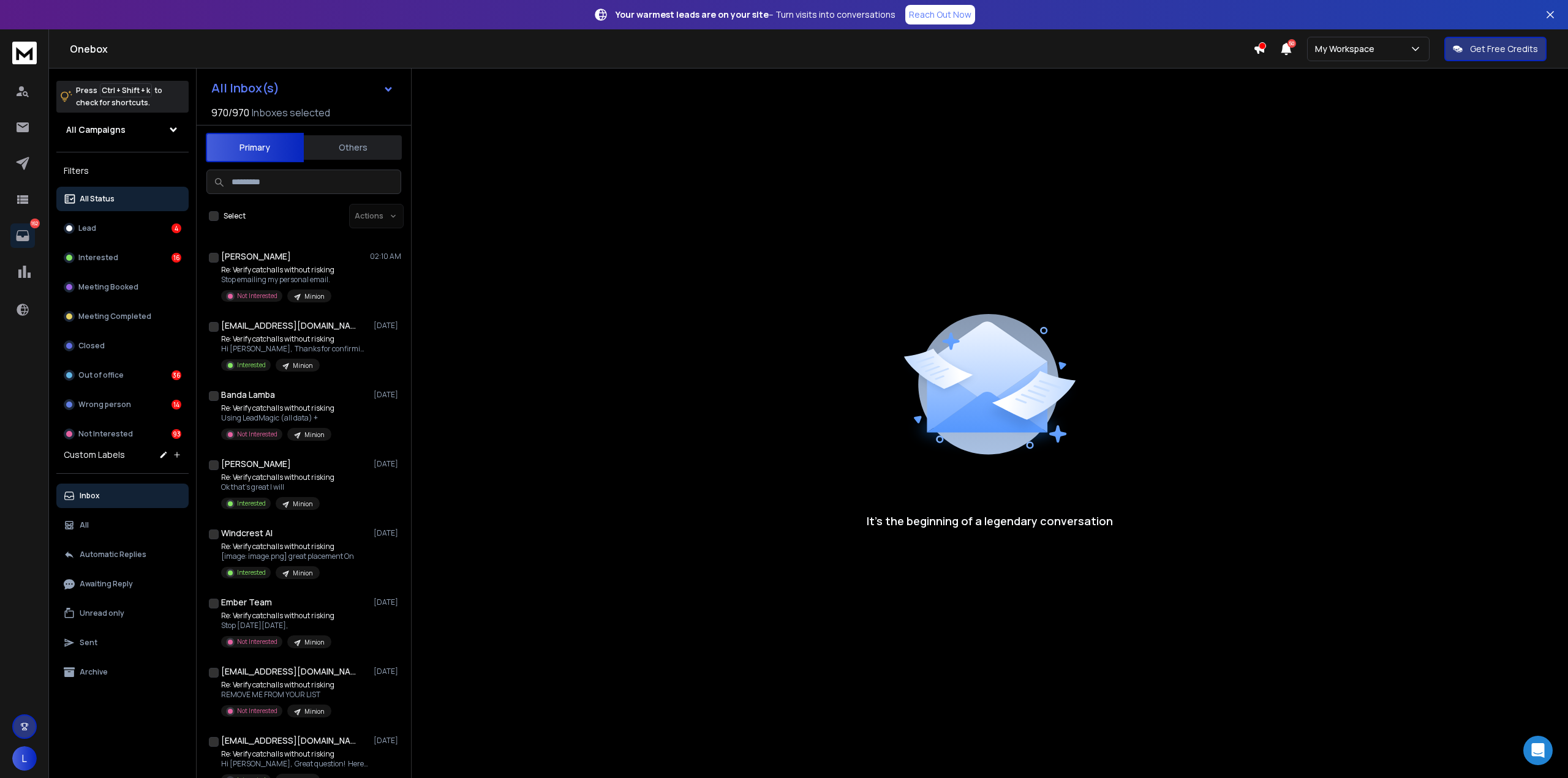
click at [111, 520] on button "All" at bounding box center [123, 525] width 132 height 24
